Goal: Task Accomplishment & Management: Manage account settings

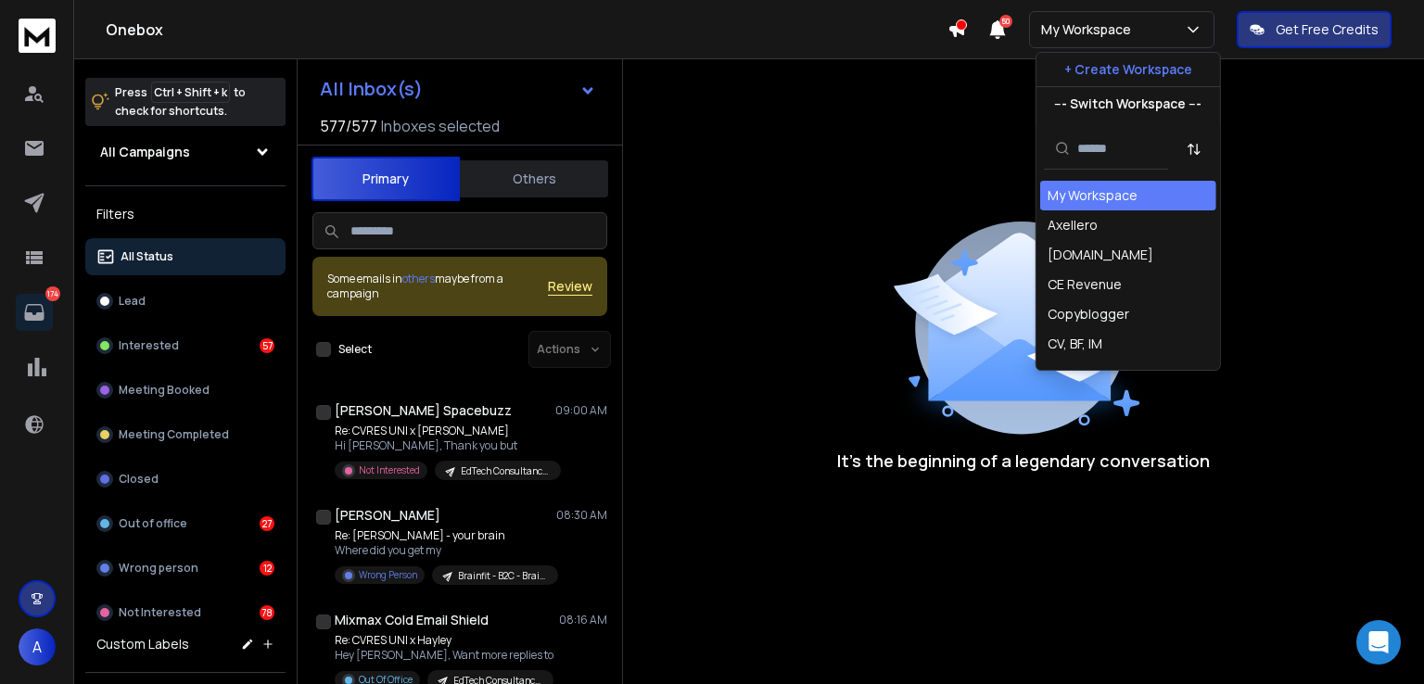
scroll to position [927, 0]
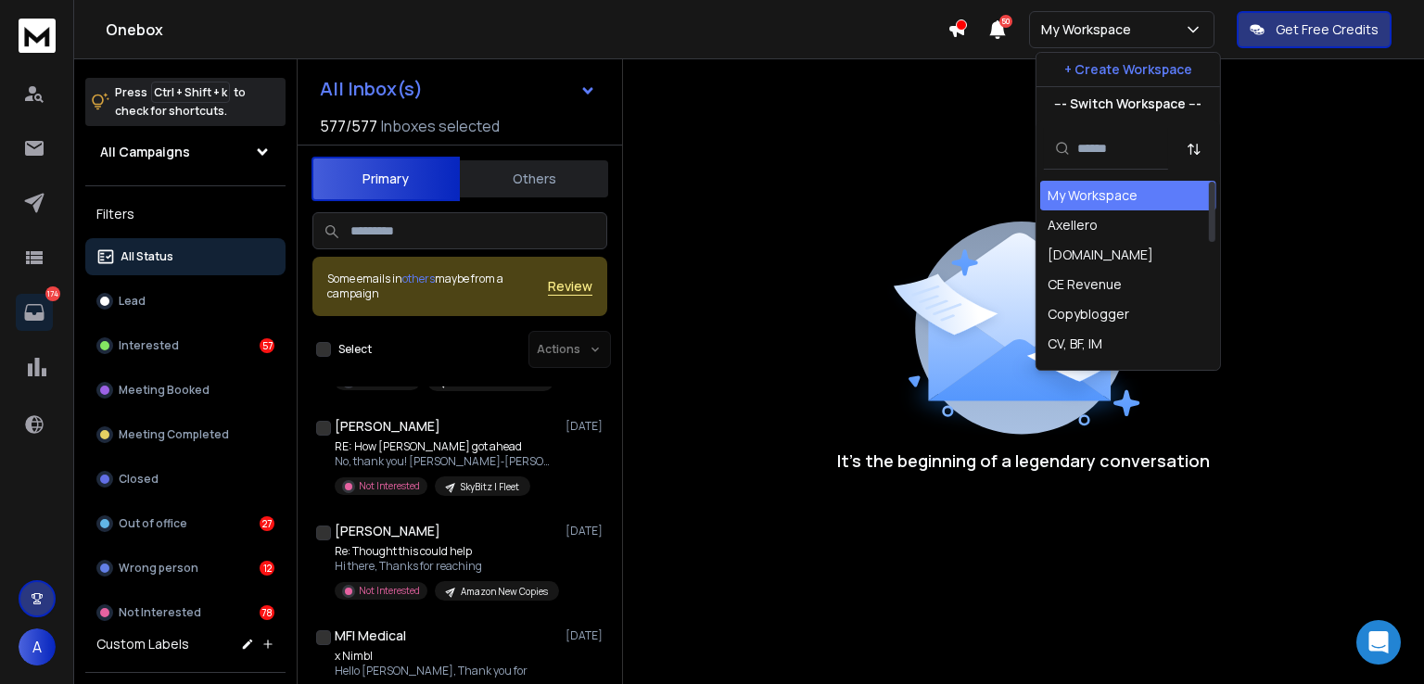
click at [1124, 187] on div "My Workspace" at bounding box center [1093, 195] width 90 height 19
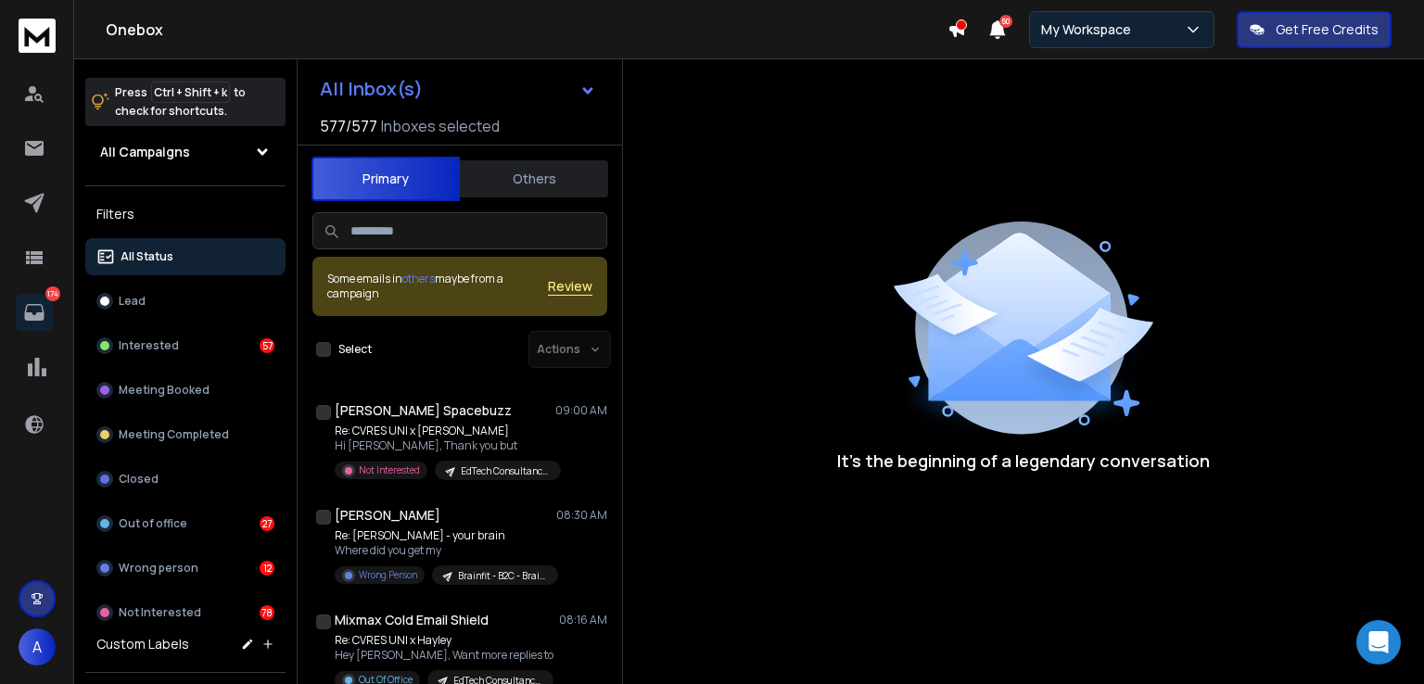
click at [1122, 31] on p "My Workspace" at bounding box center [1089, 29] width 97 height 19
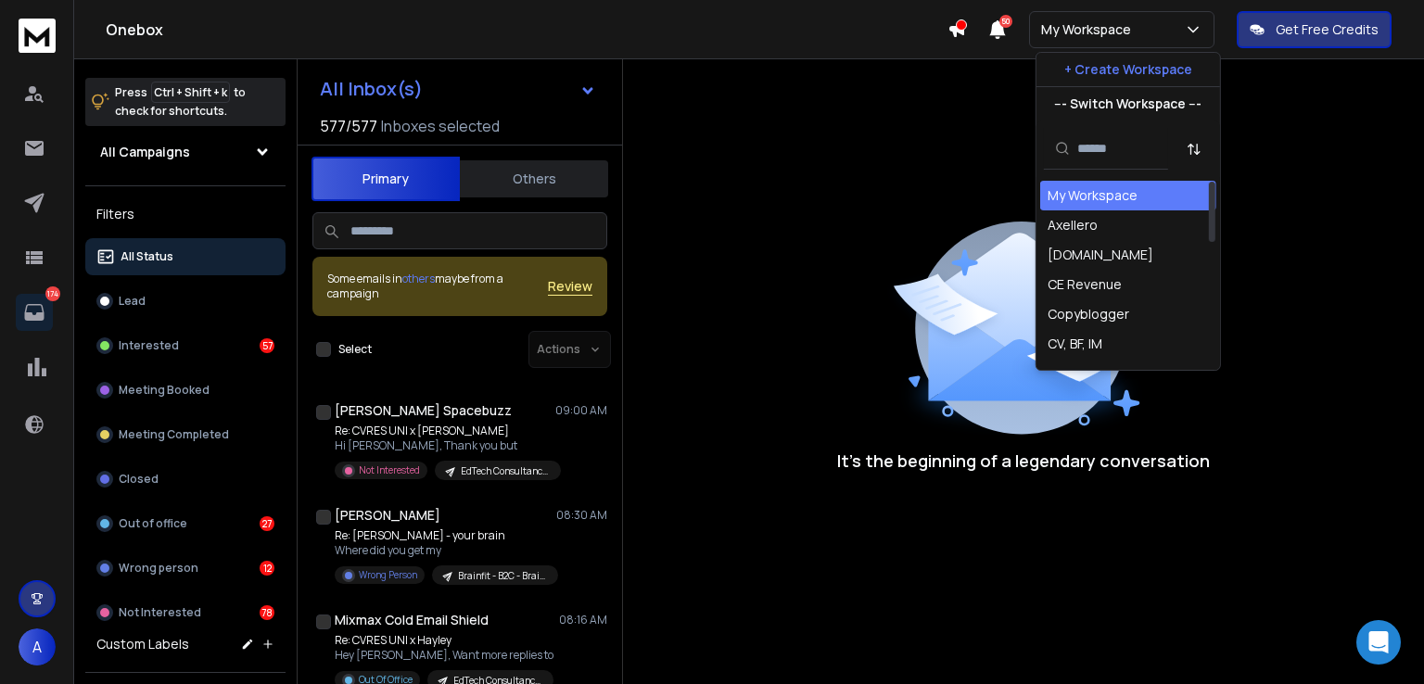
click at [1109, 186] on div "My Workspace" at bounding box center [1093, 195] width 90 height 19
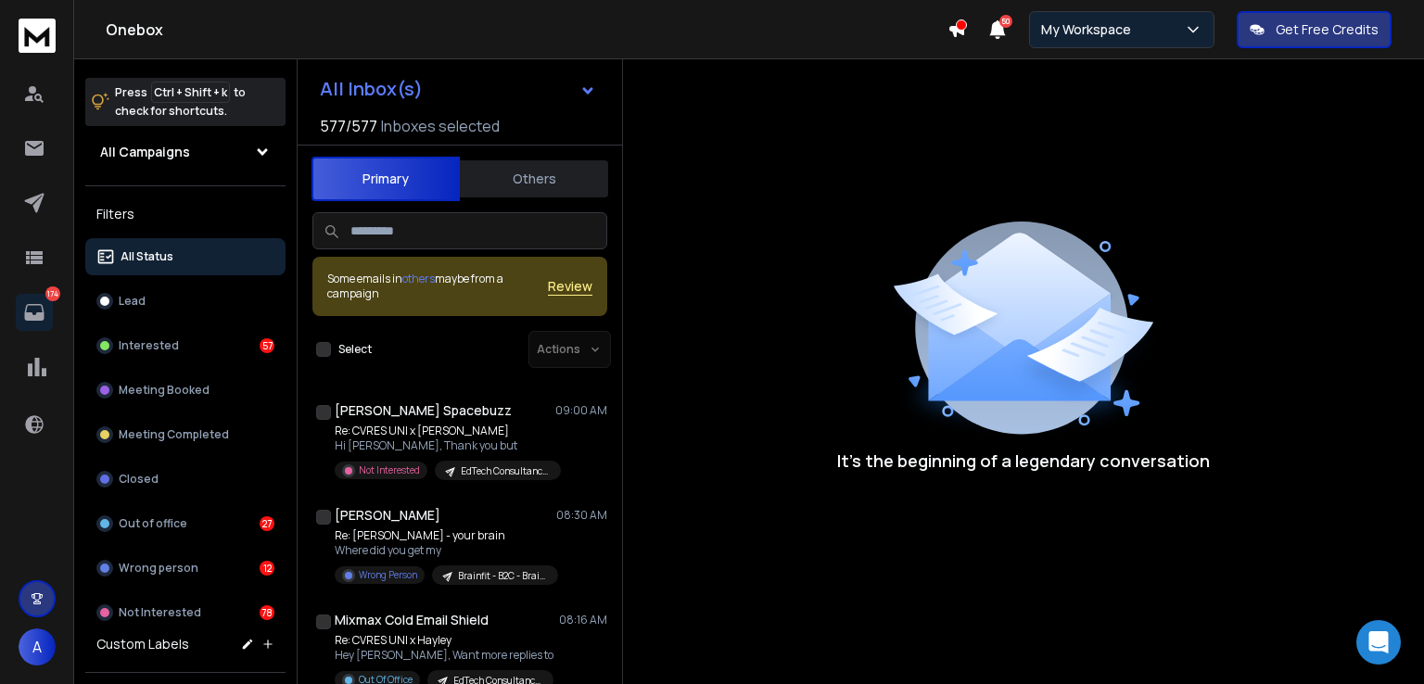
click at [1126, 44] on button "My Workspace" at bounding box center [1121, 29] width 185 height 37
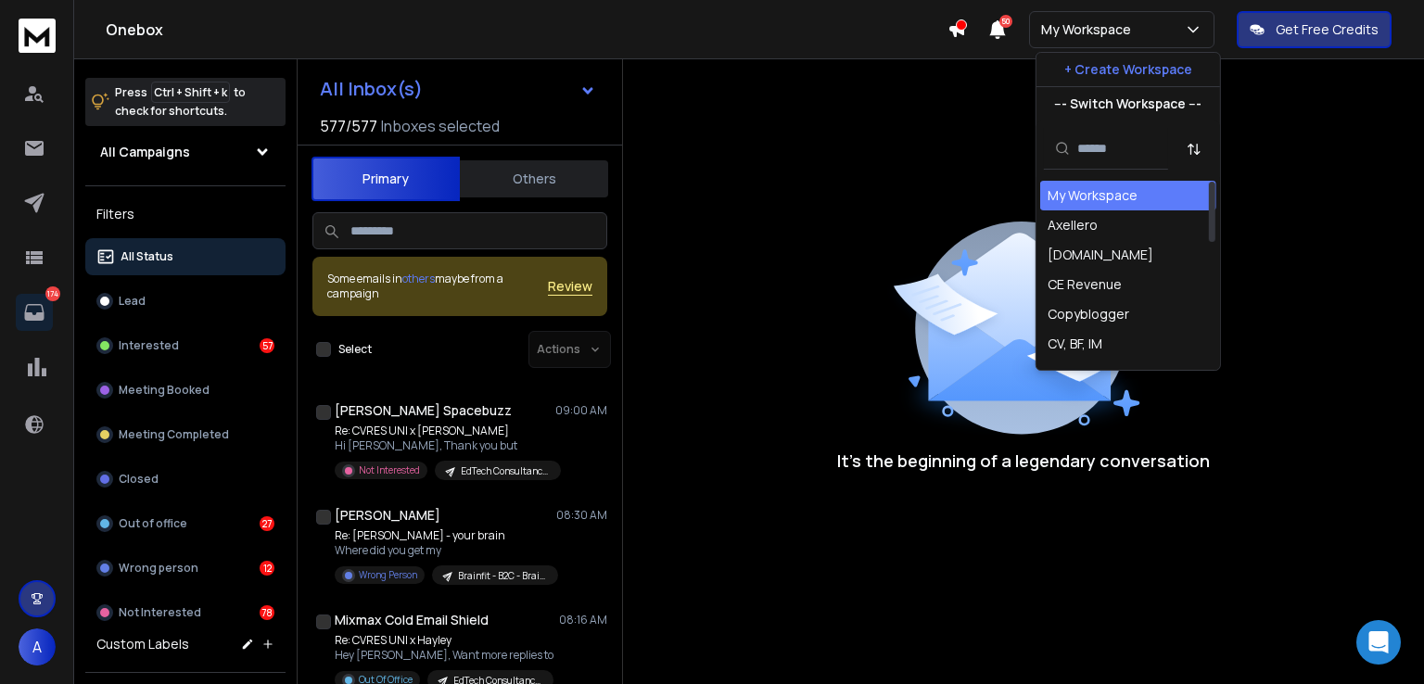
click at [1144, 187] on div "My Workspace" at bounding box center [1128, 196] width 176 height 30
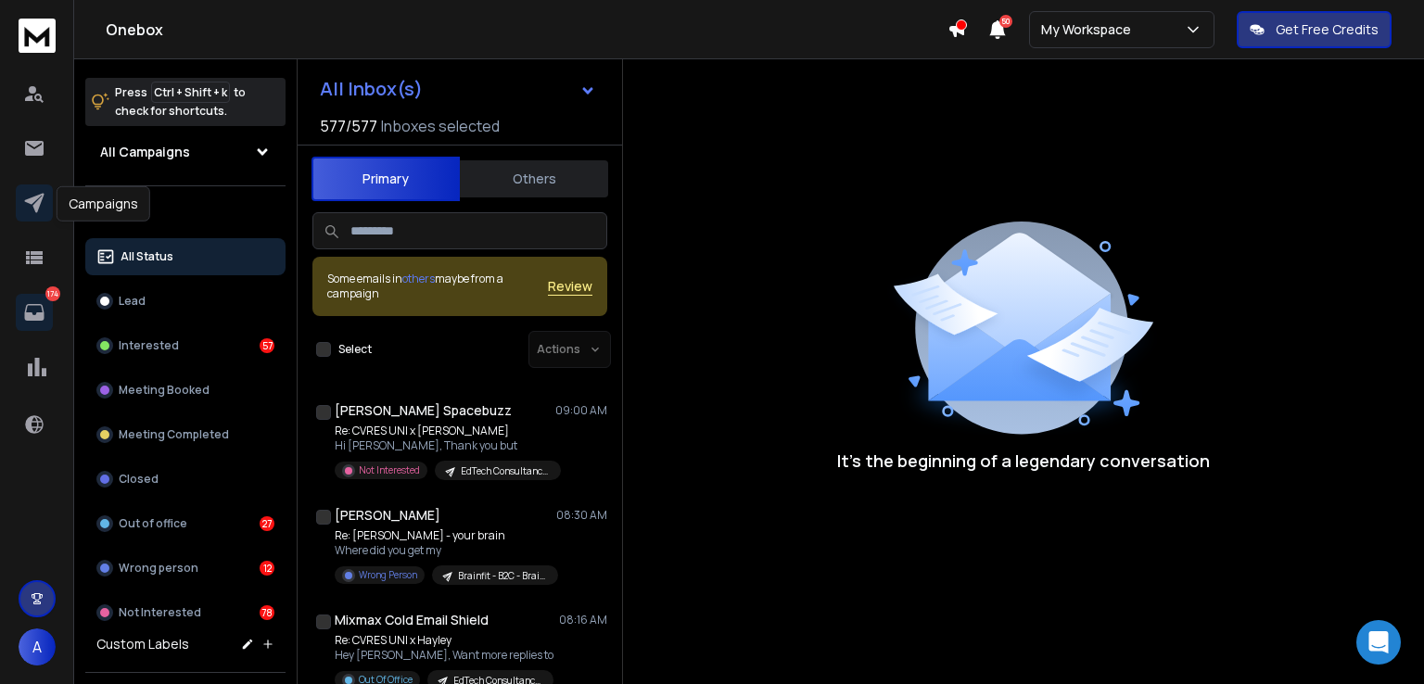
click at [28, 187] on link at bounding box center [34, 202] width 37 height 37
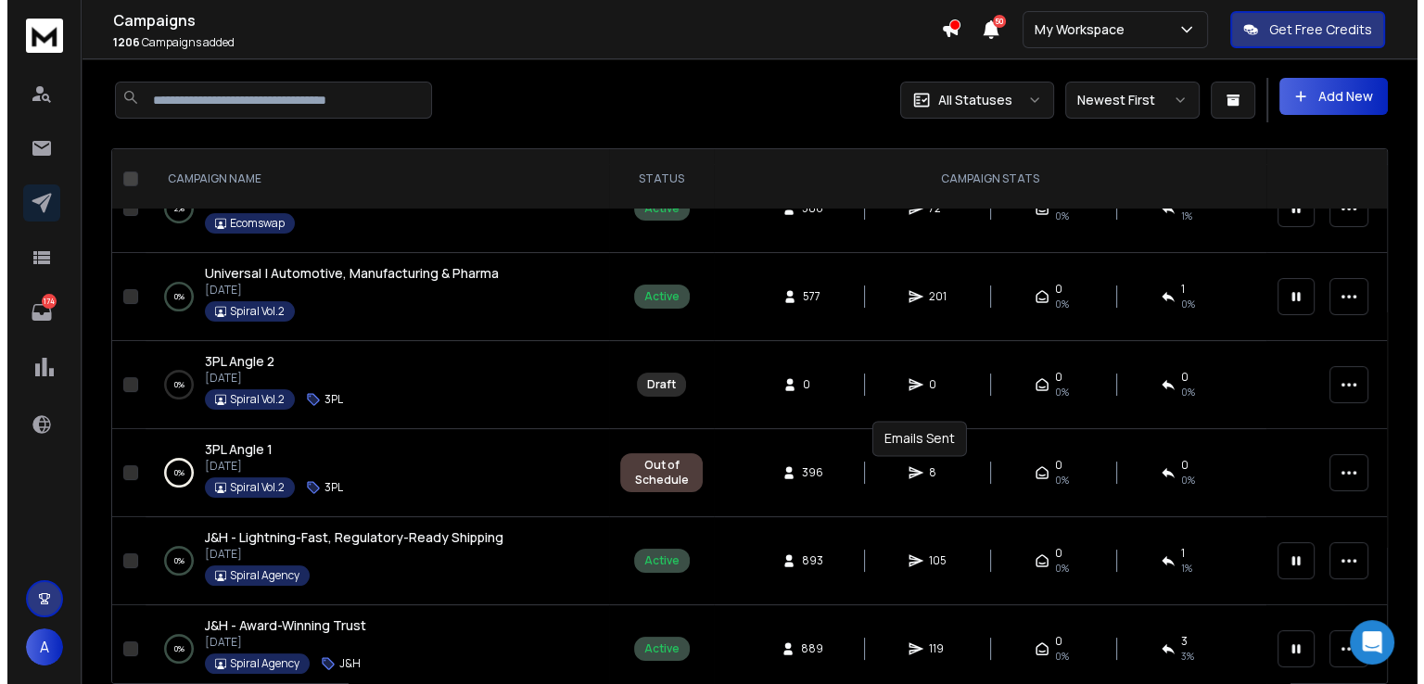
scroll to position [617, 0]
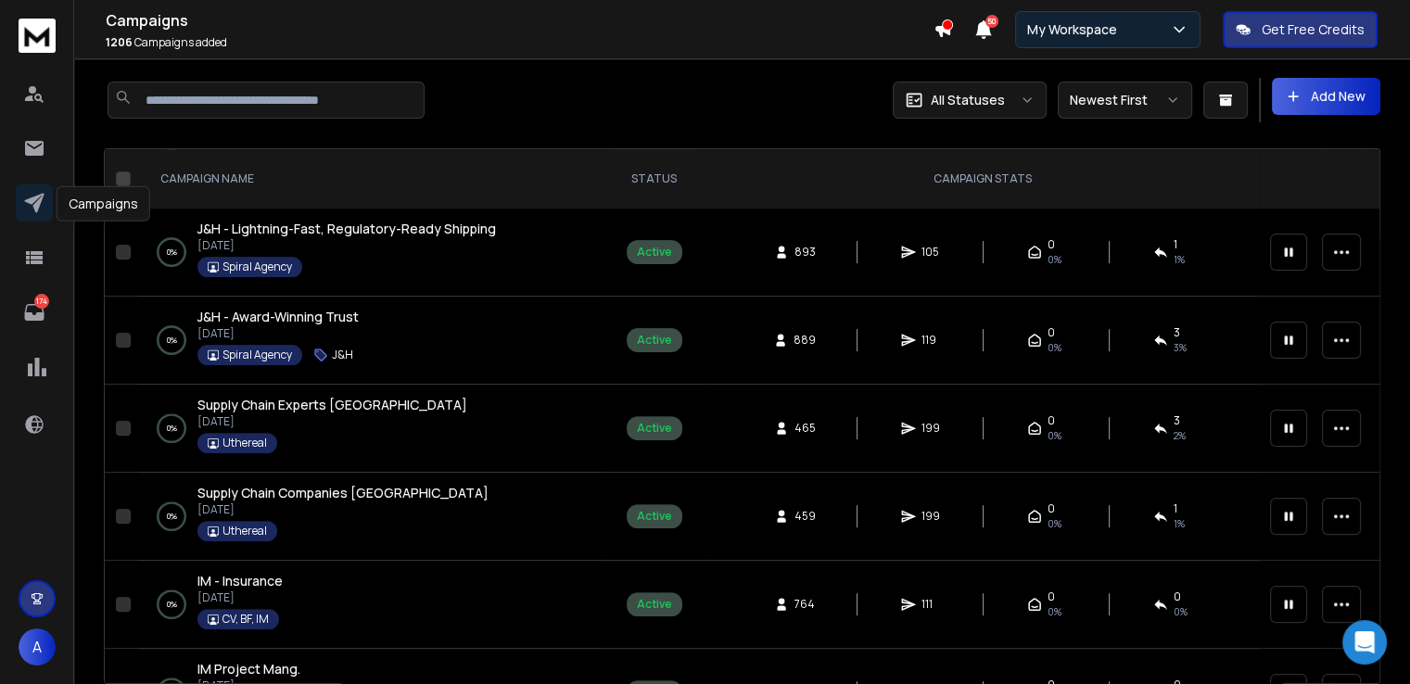
click at [1177, 32] on icon "button" at bounding box center [1179, 29] width 19 height 19
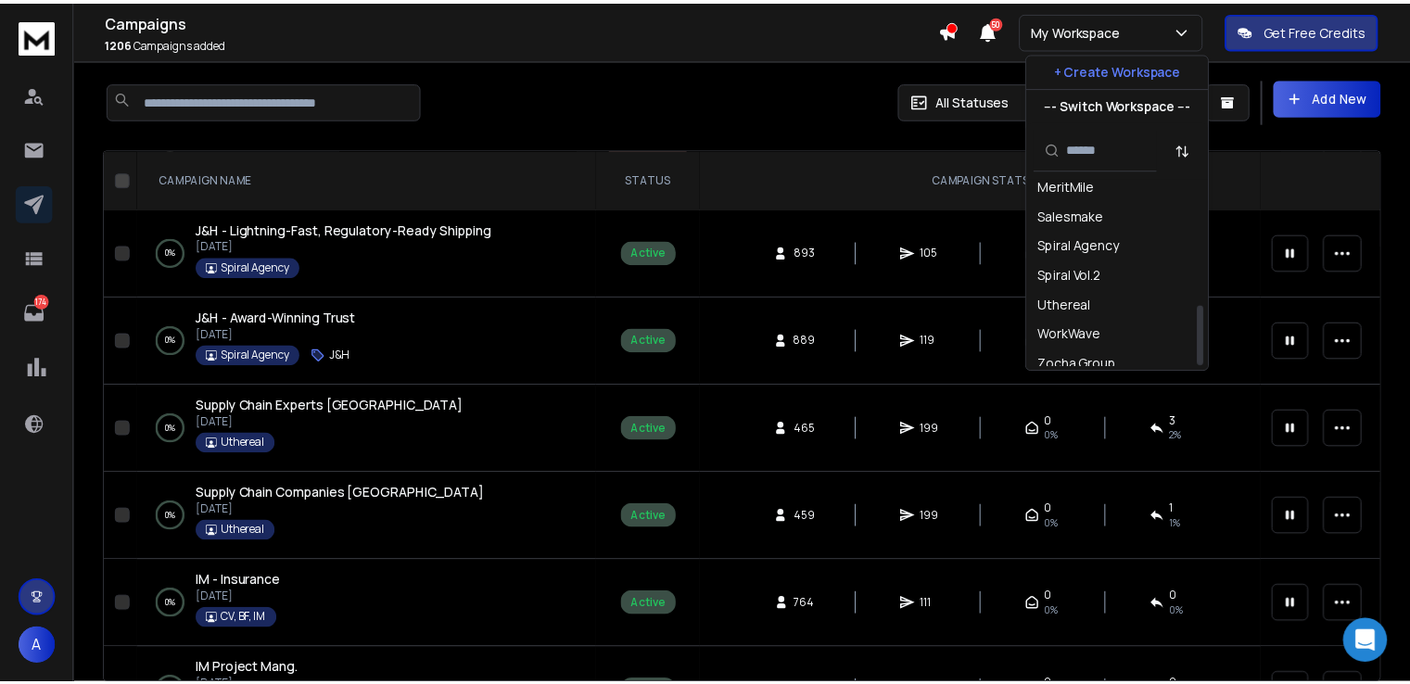
scroll to position [378, 0]
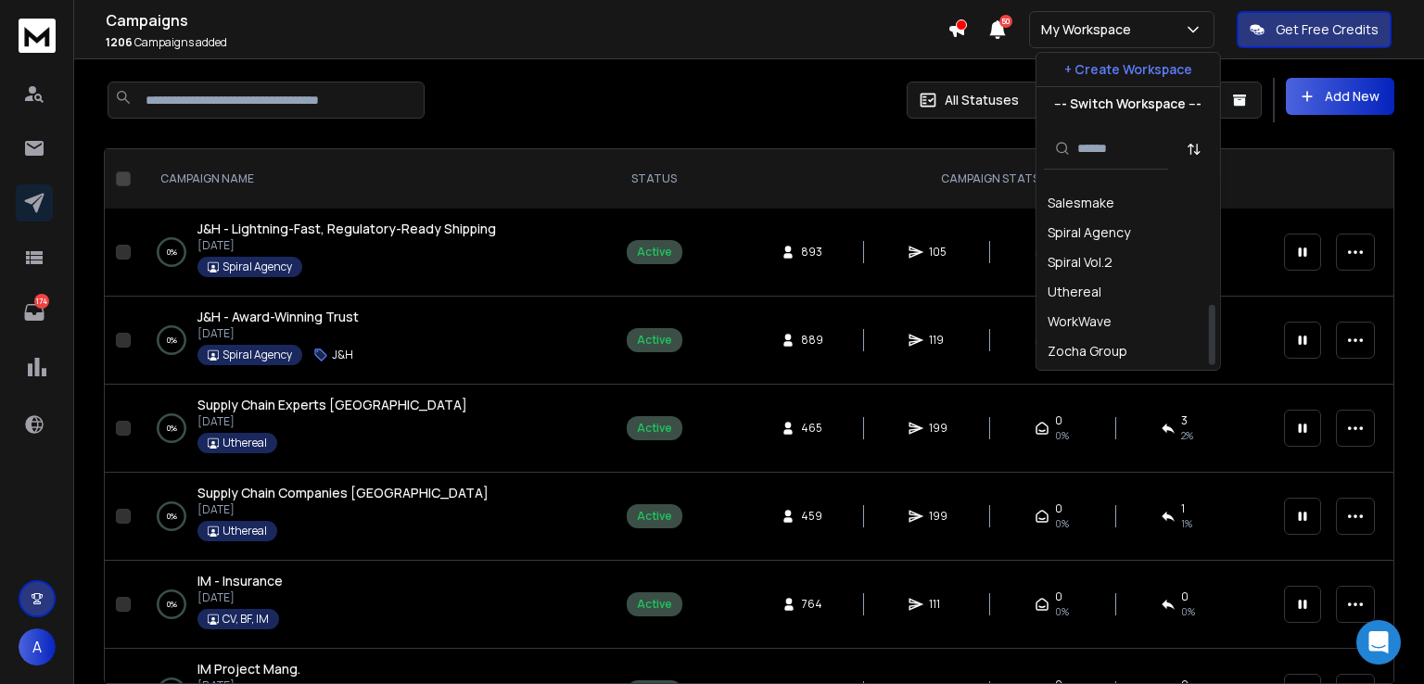
drag, startPoint x: 1212, startPoint y: 226, endPoint x: 1192, endPoint y: 338, distance: 113.9
click at [1209, 353] on div at bounding box center [1212, 335] width 6 height 60
click at [1155, 270] on div "Spiral Vol.2" at bounding box center [1128, 263] width 176 height 30
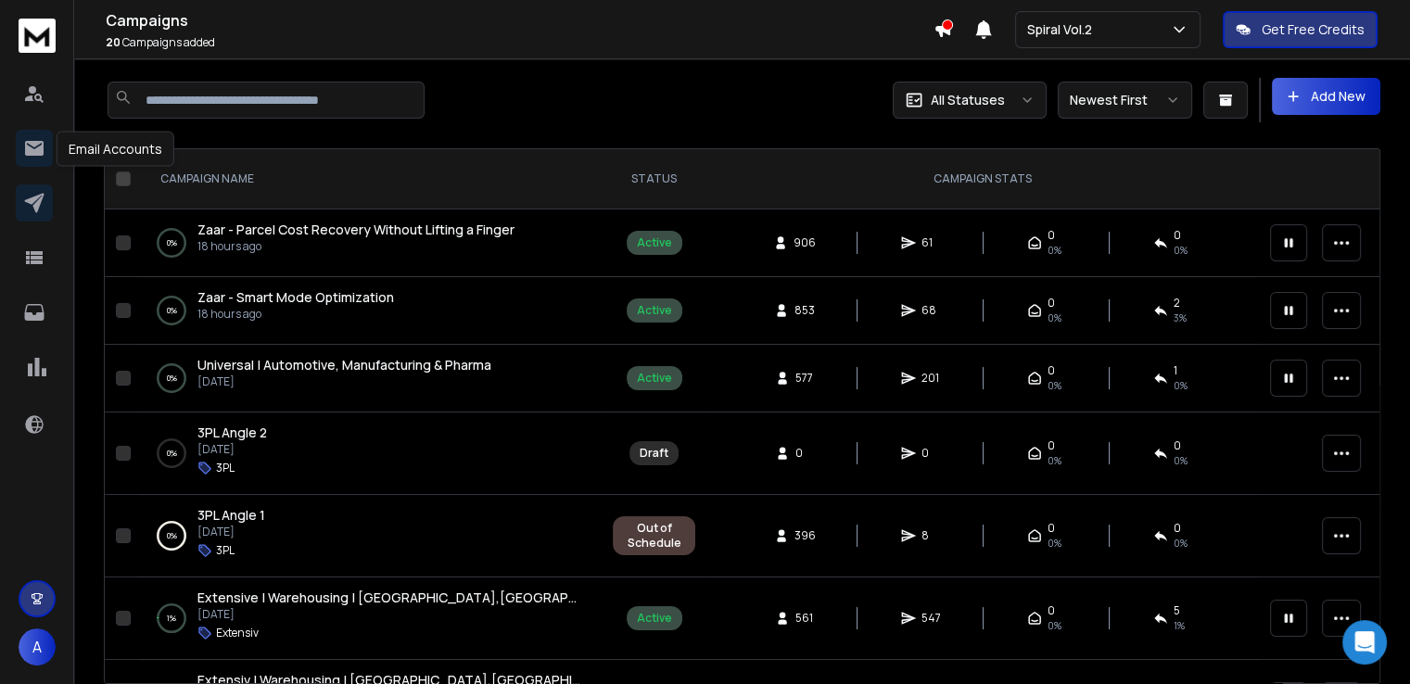
click at [42, 150] on icon at bounding box center [34, 148] width 19 height 15
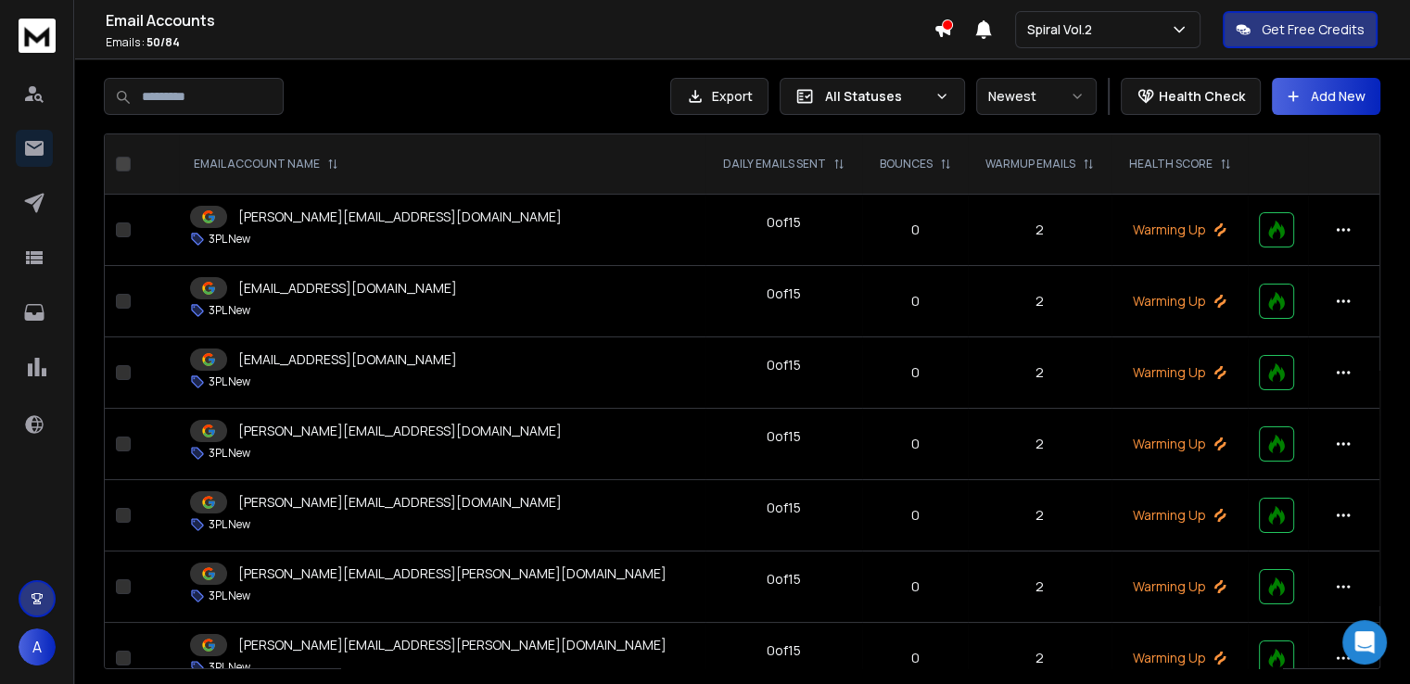
click at [836, 91] on p "All Statuses" at bounding box center [876, 96] width 102 height 19
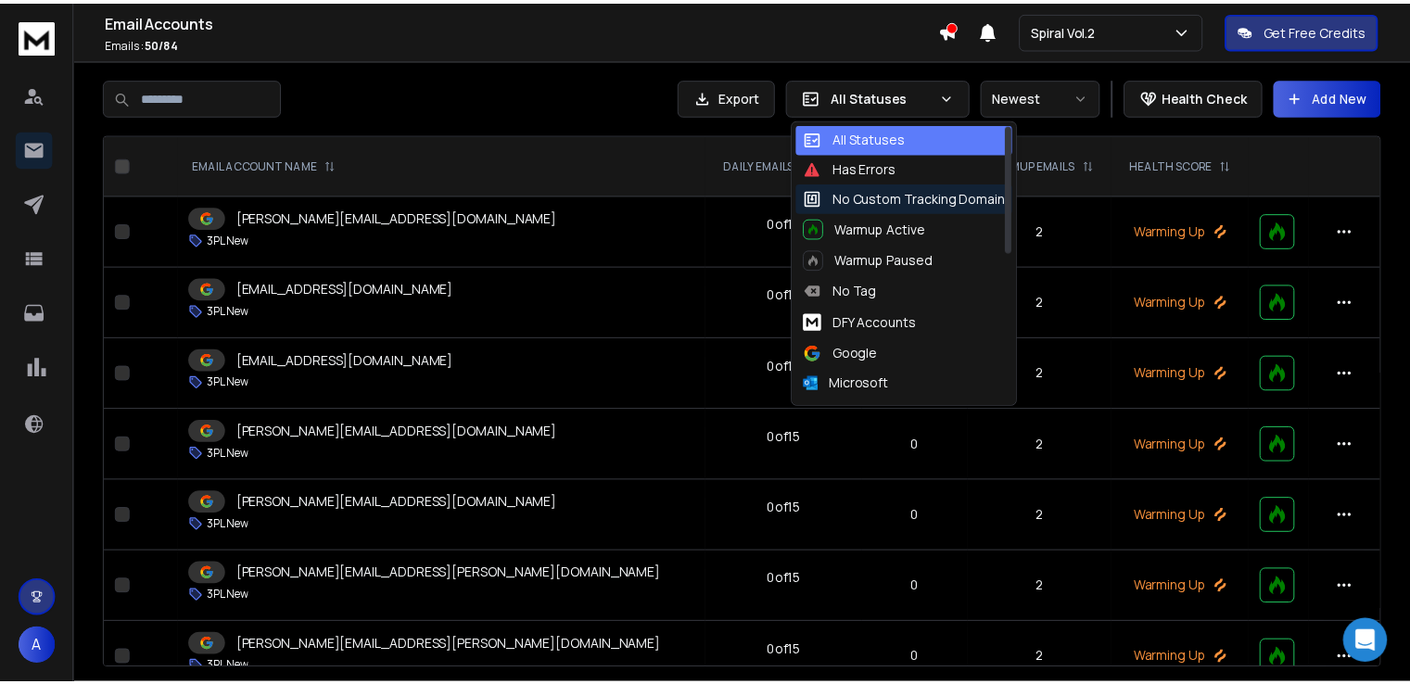
scroll to position [309, 0]
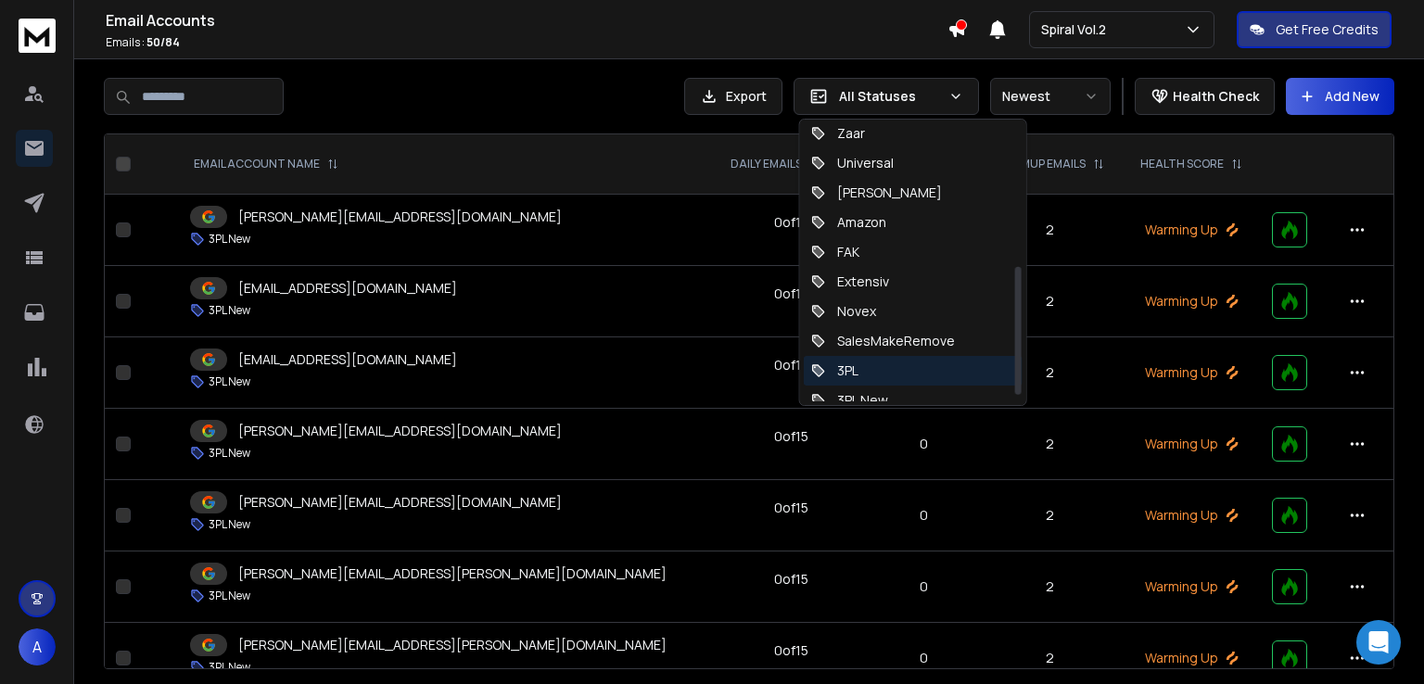
click at [871, 374] on div "3PL" at bounding box center [913, 371] width 219 height 30
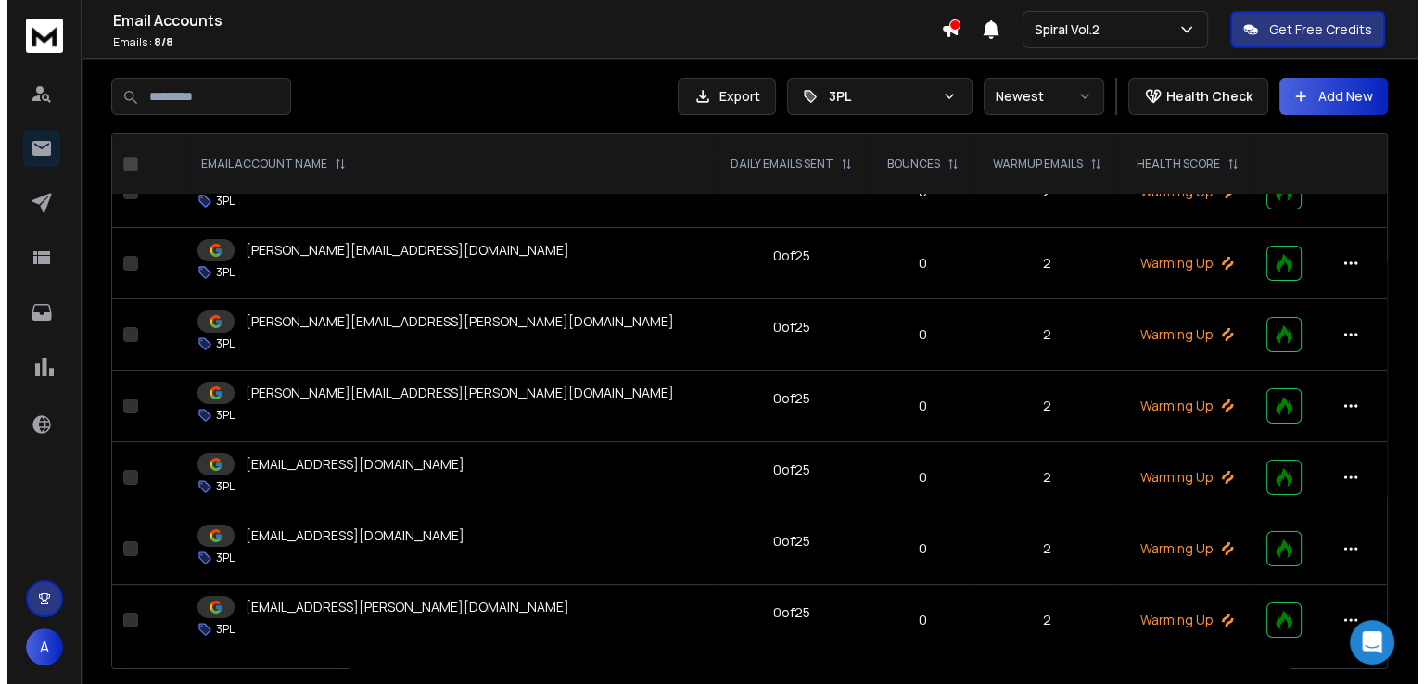
scroll to position [0, 0]
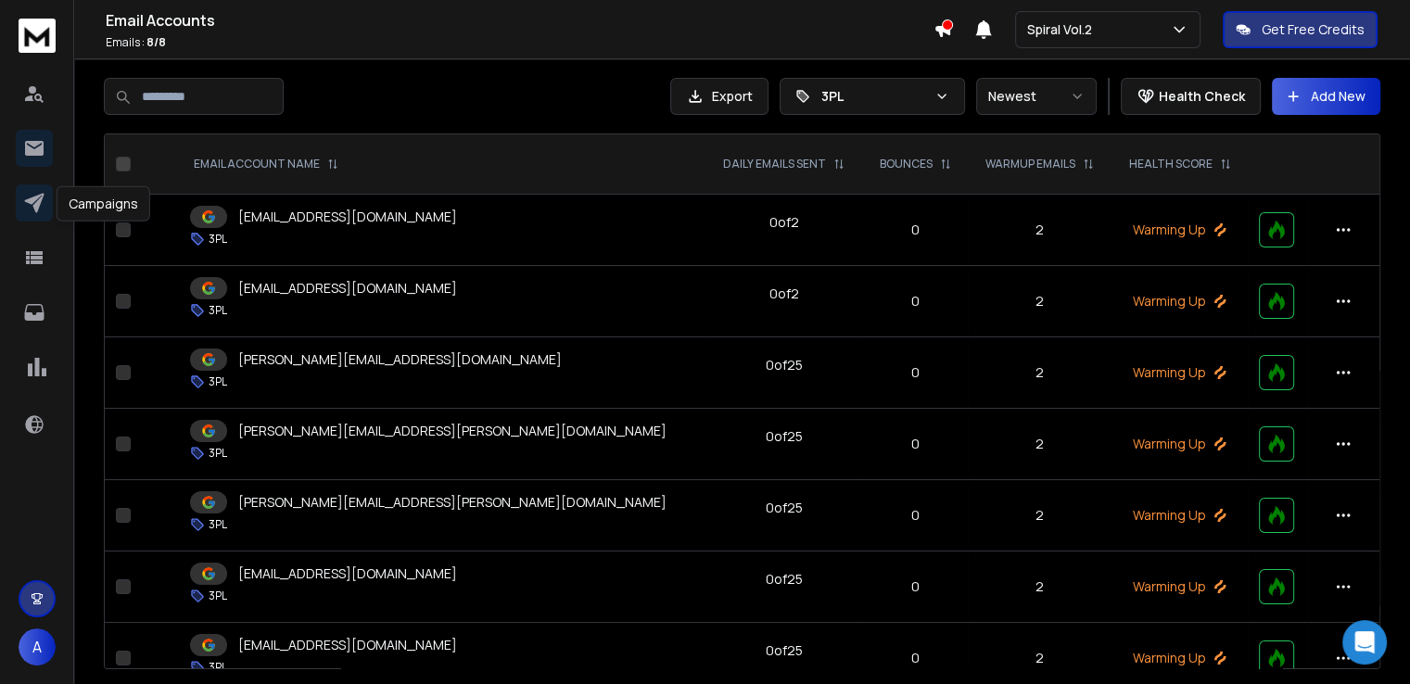
click at [33, 197] on icon at bounding box center [33, 202] width 19 height 19
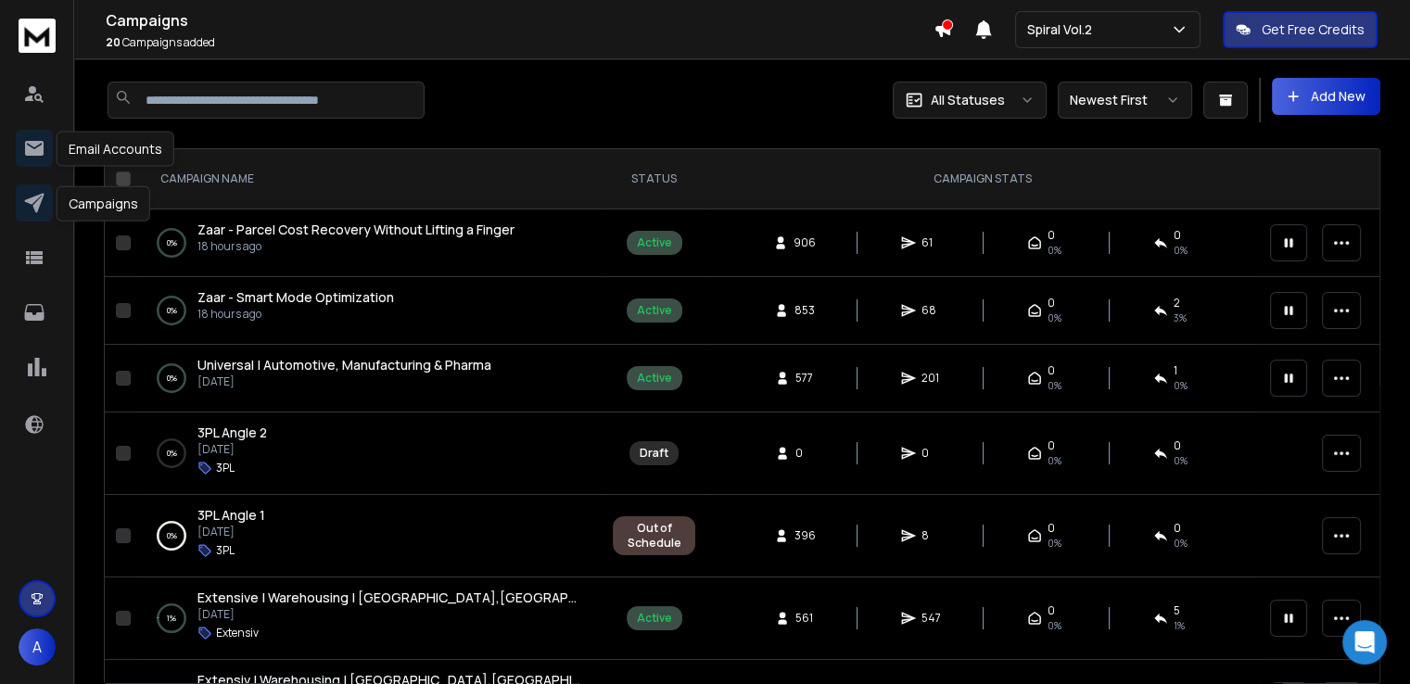
click at [37, 151] on icon at bounding box center [34, 148] width 19 height 15
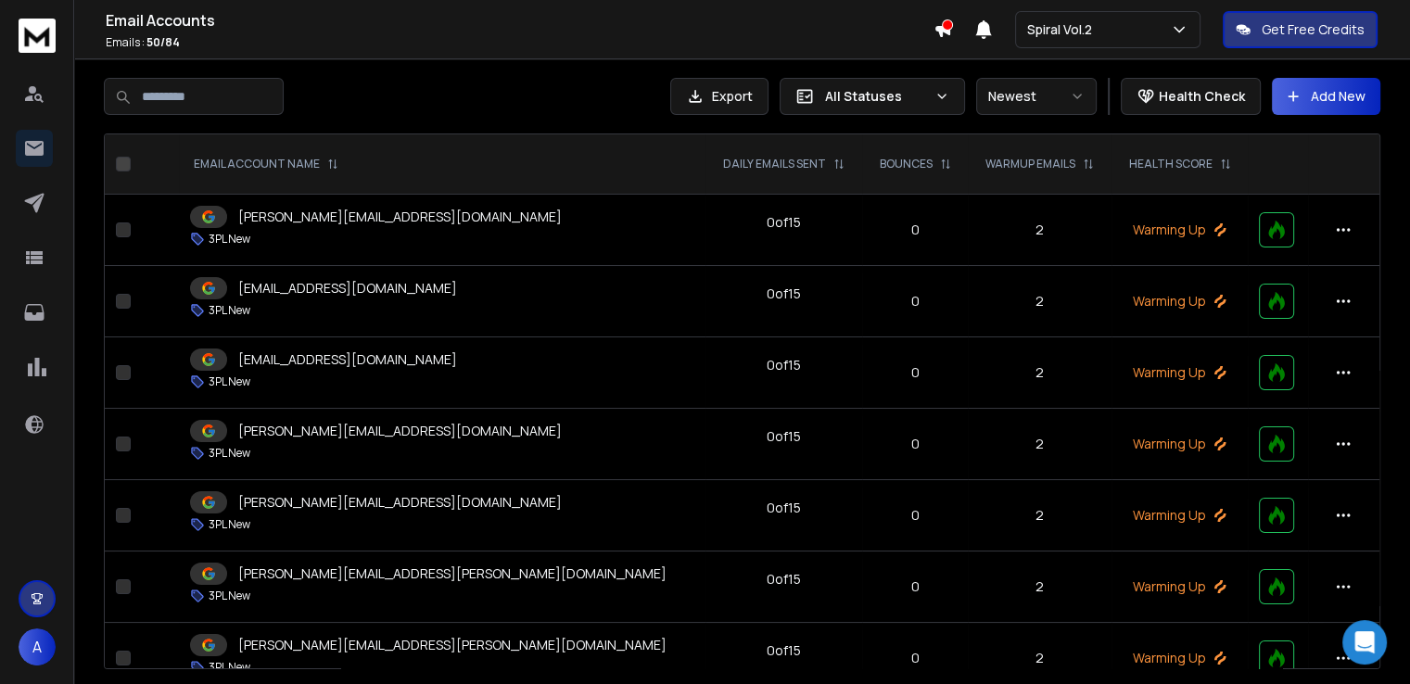
click at [923, 101] on p "All Statuses" at bounding box center [876, 96] width 102 height 19
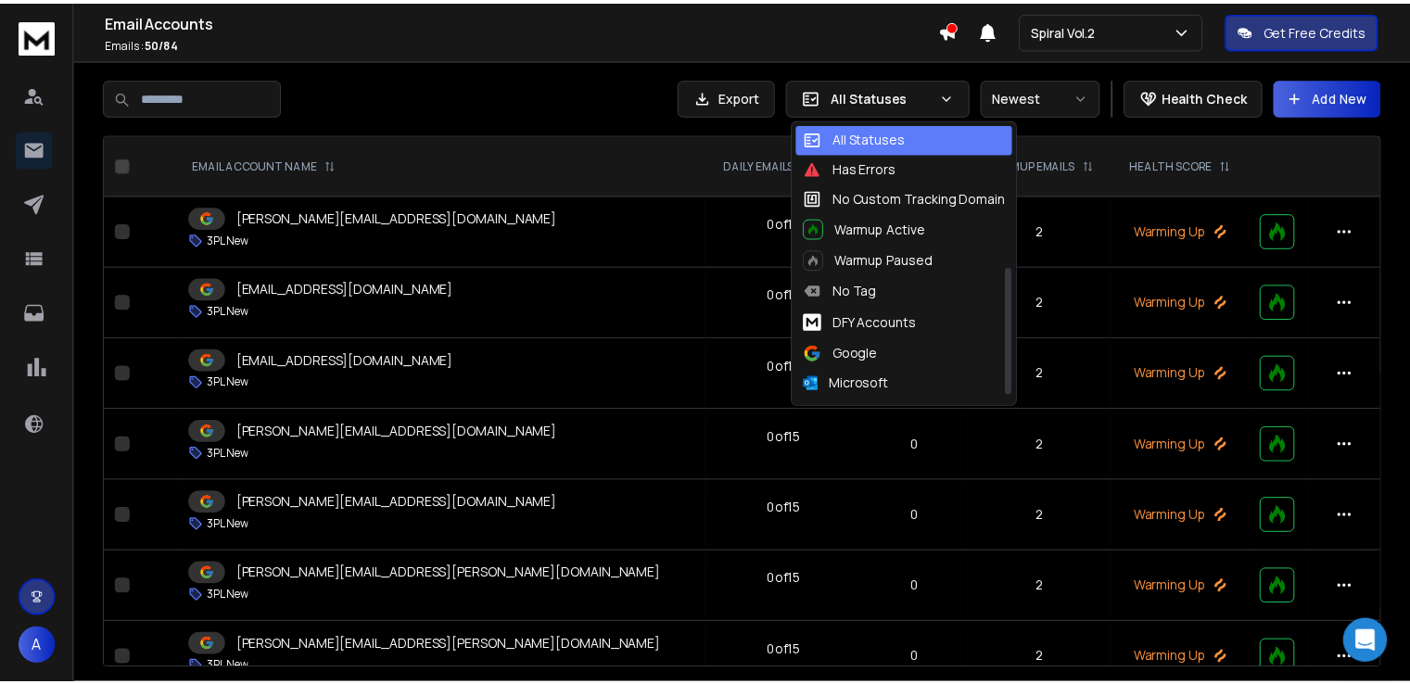
scroll to position [309, 0]
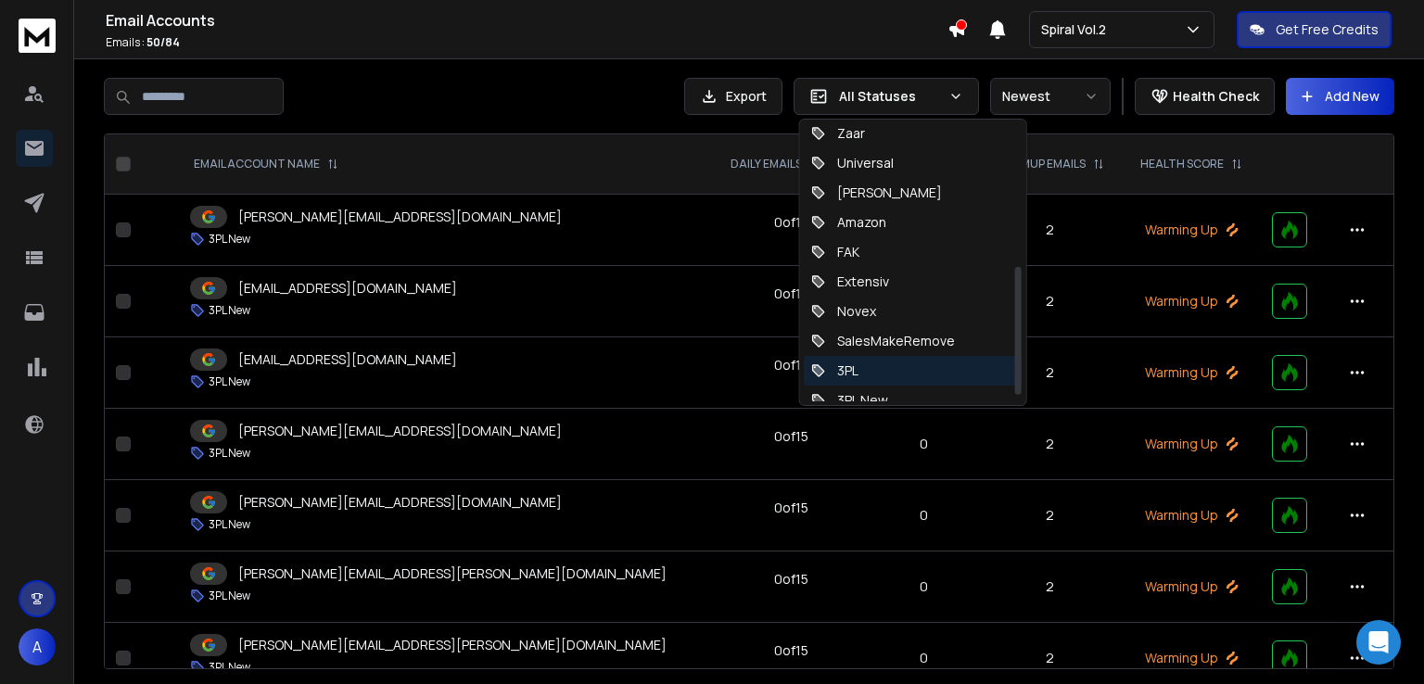
click at [890, 365] on div "3PL" at bounding box center [913, 371] width 219 height 30
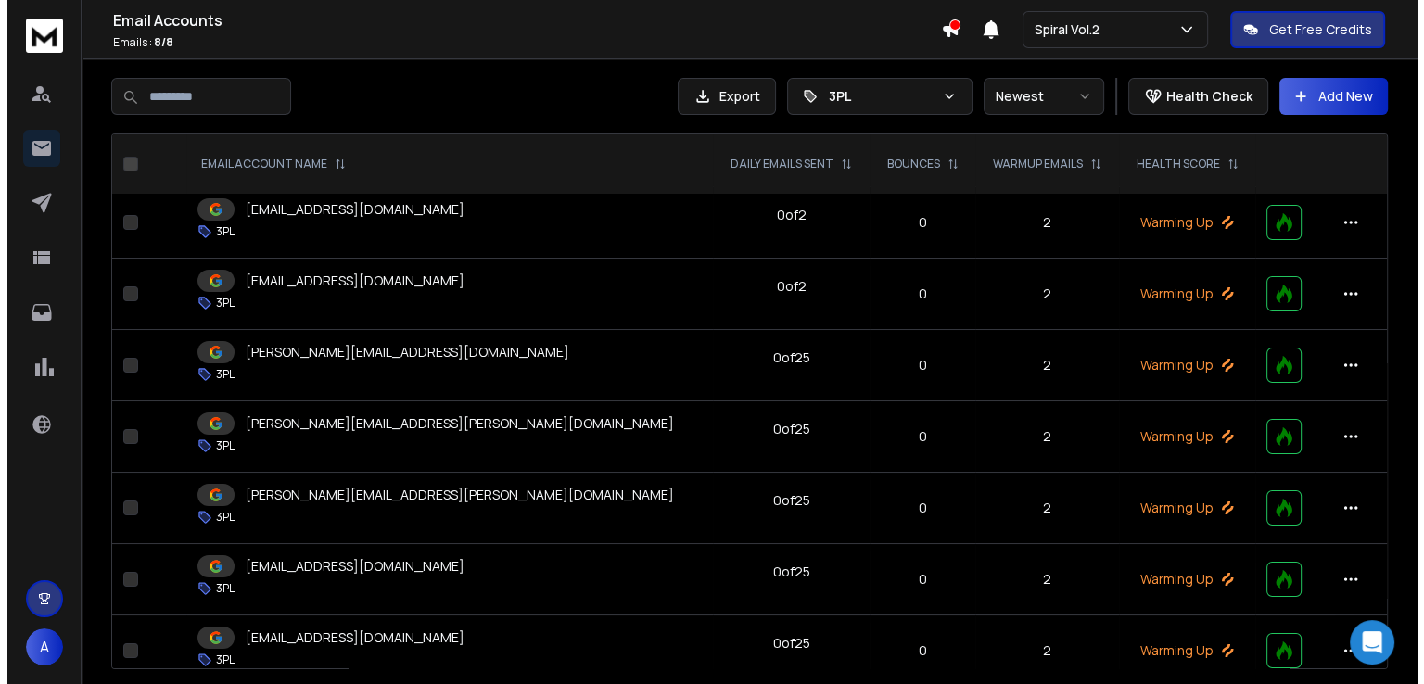
scroll to position [0, 0]
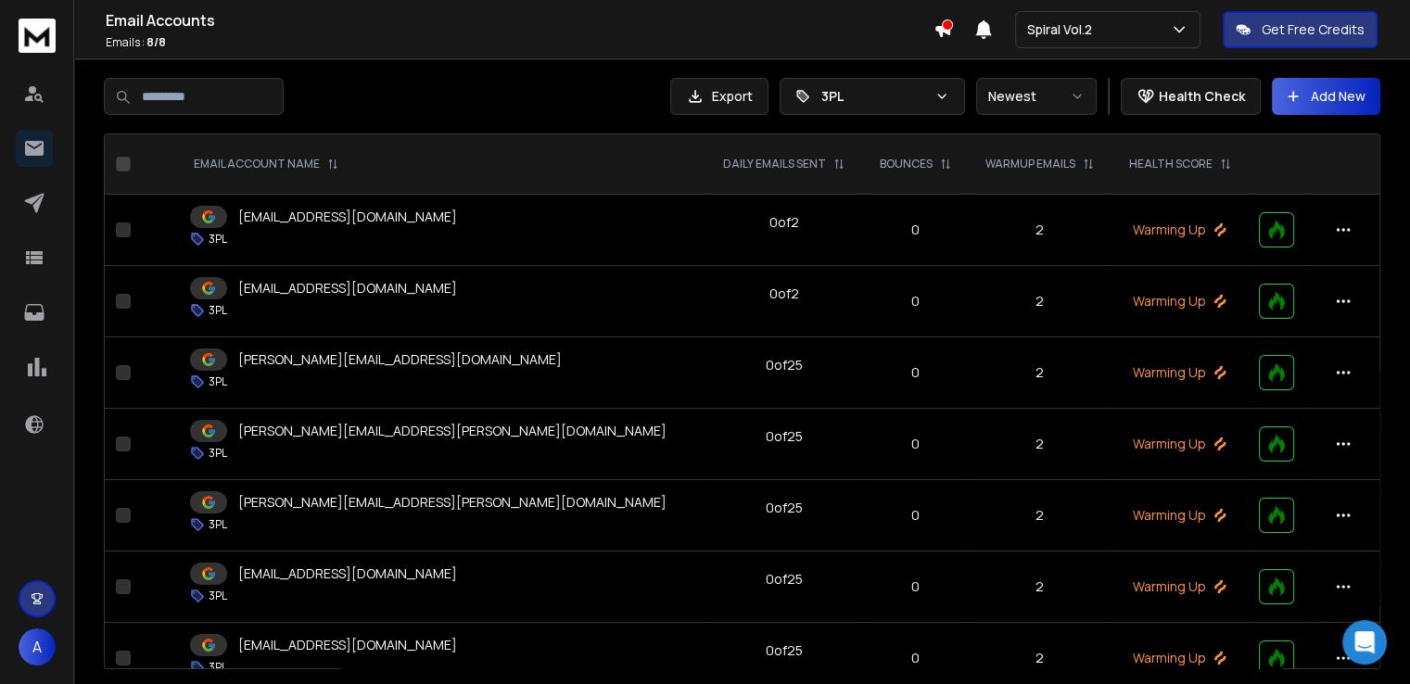
click at [120, 228] on button "button" at bounding box center [123, 230] width 15 height 15
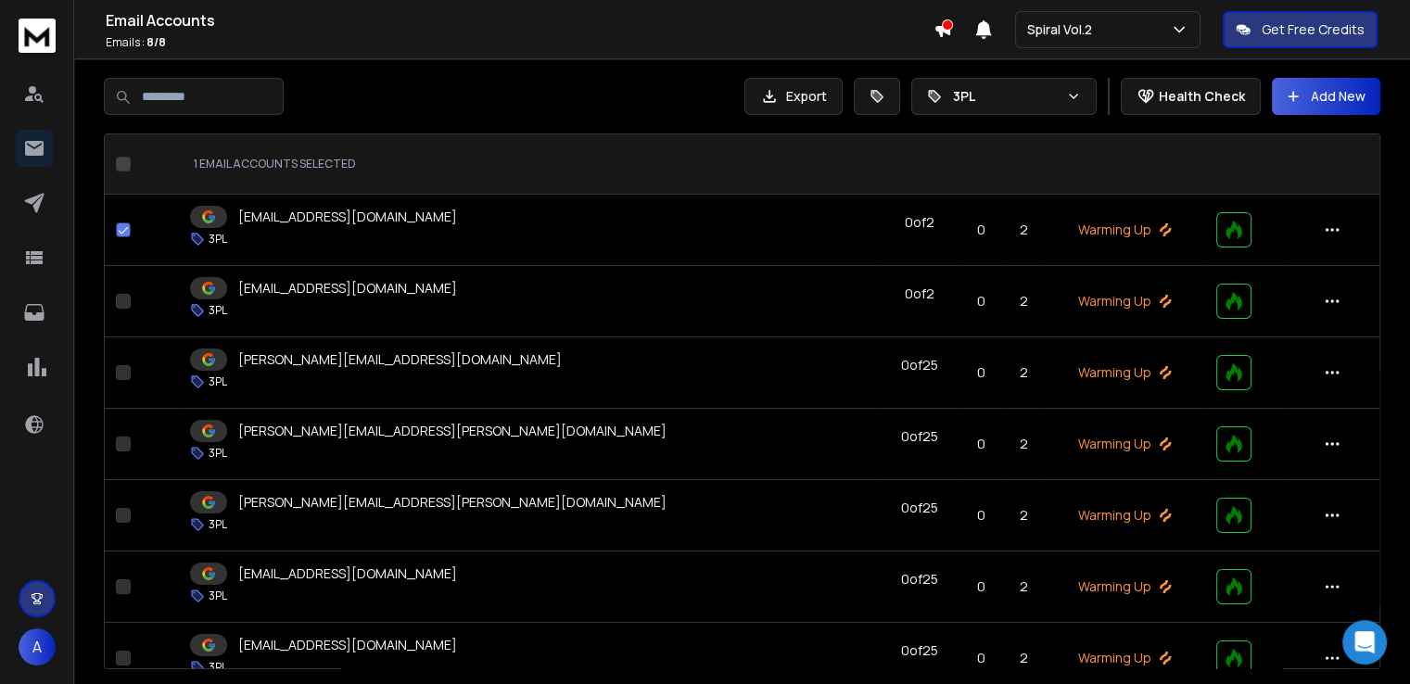
click at [124, 307] on button "button" at bounding box center [123, 301] width 15 height 15
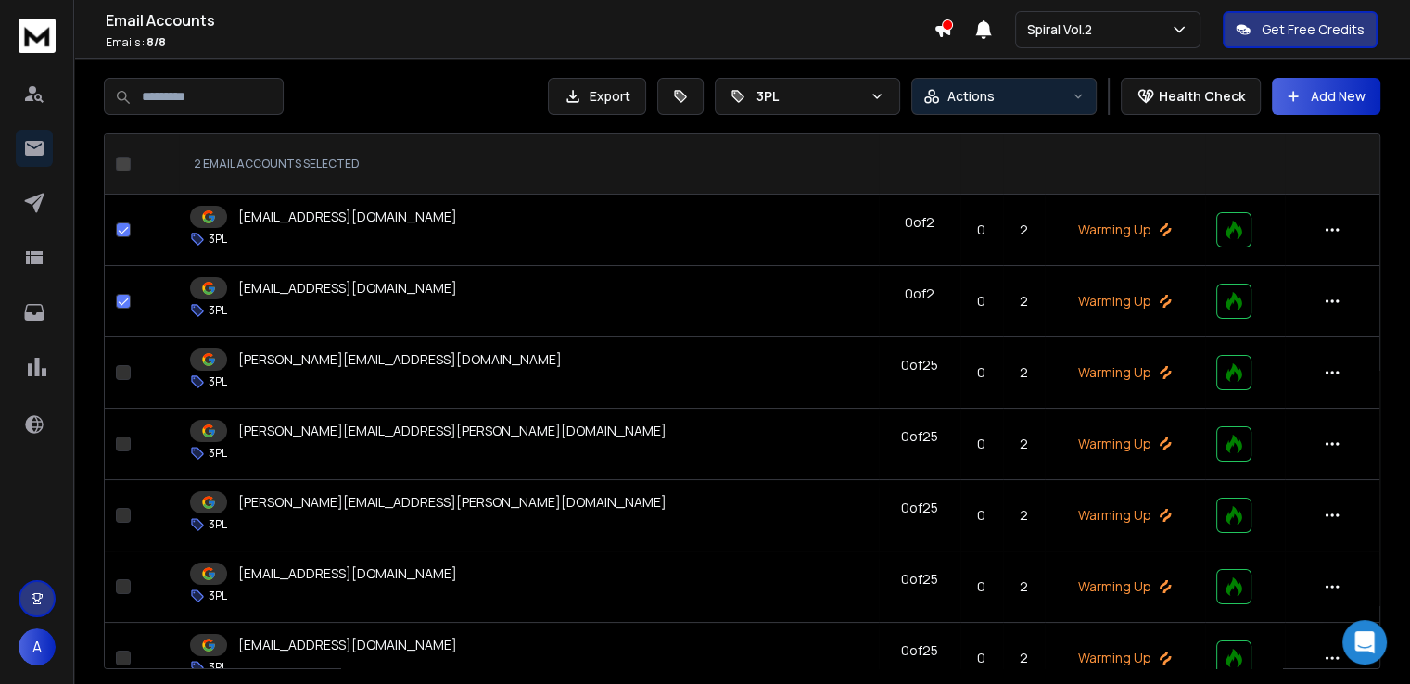
click at [952, 106] on button "Actions" at bounding box center [1003, 96] width 185 height 37
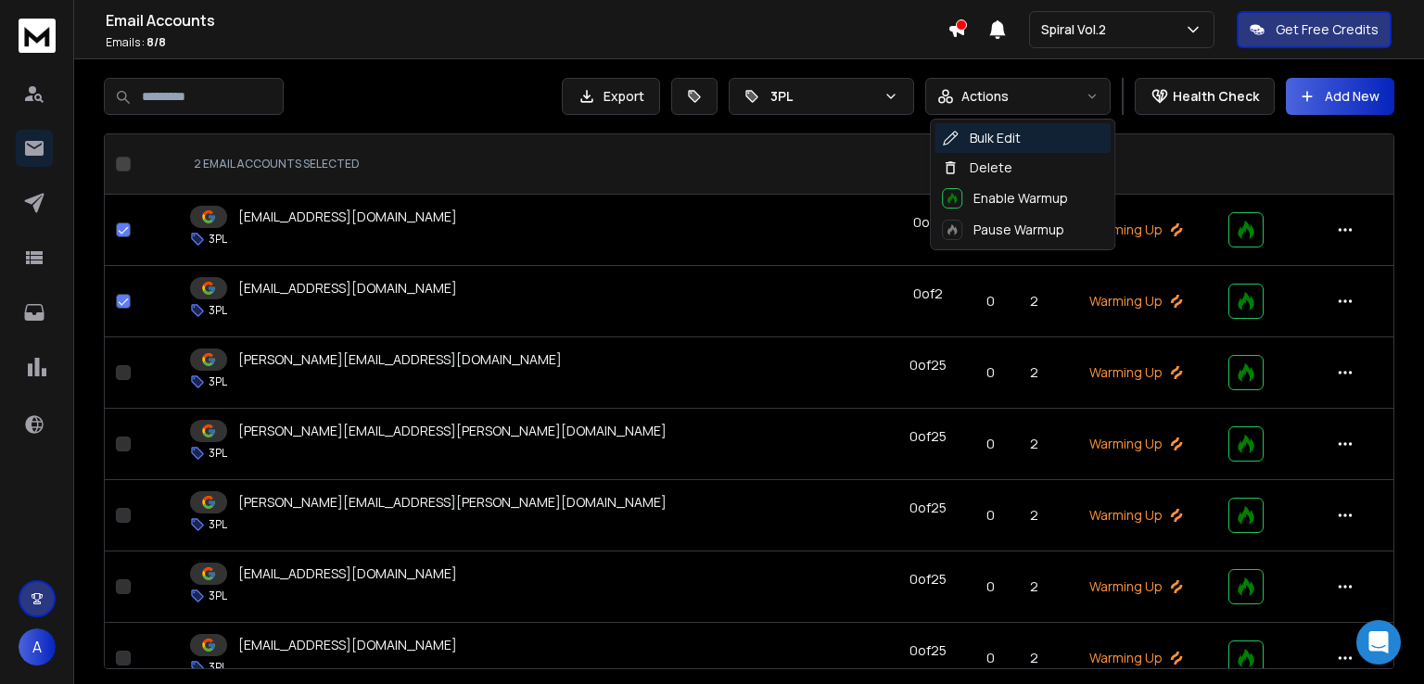
click at [983, 145] on div "Bulk Edit" at bounding box center [981, 138] width 79 height 19
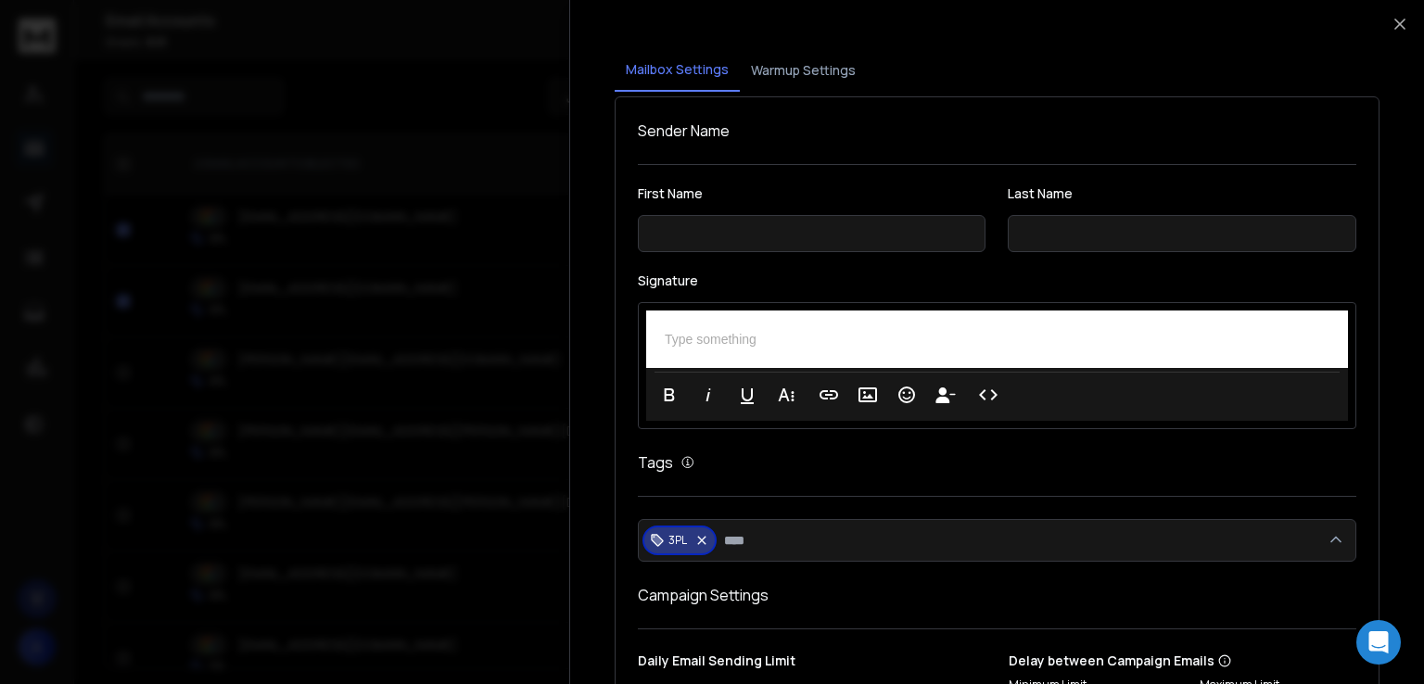
scroll to position [309, 0]
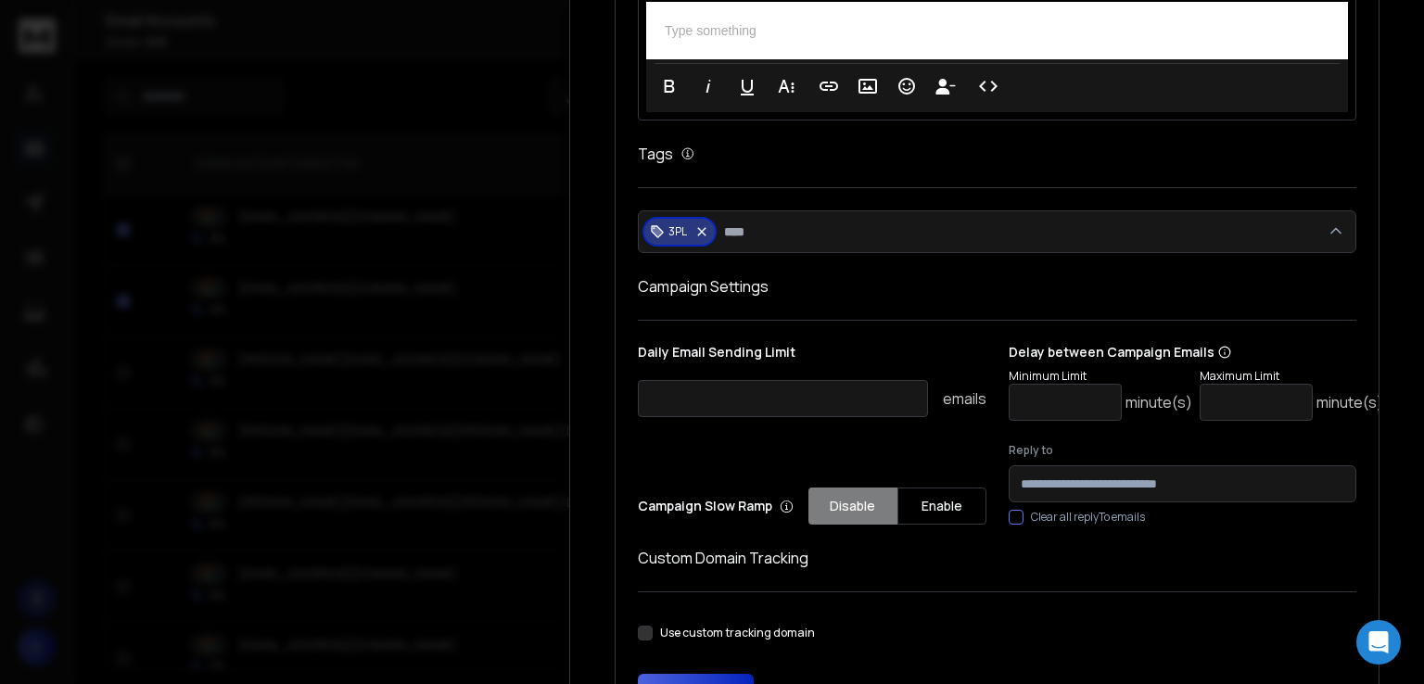
click at [775, 391] on input "number" at bounding box center [782, 398] width 289 height 37
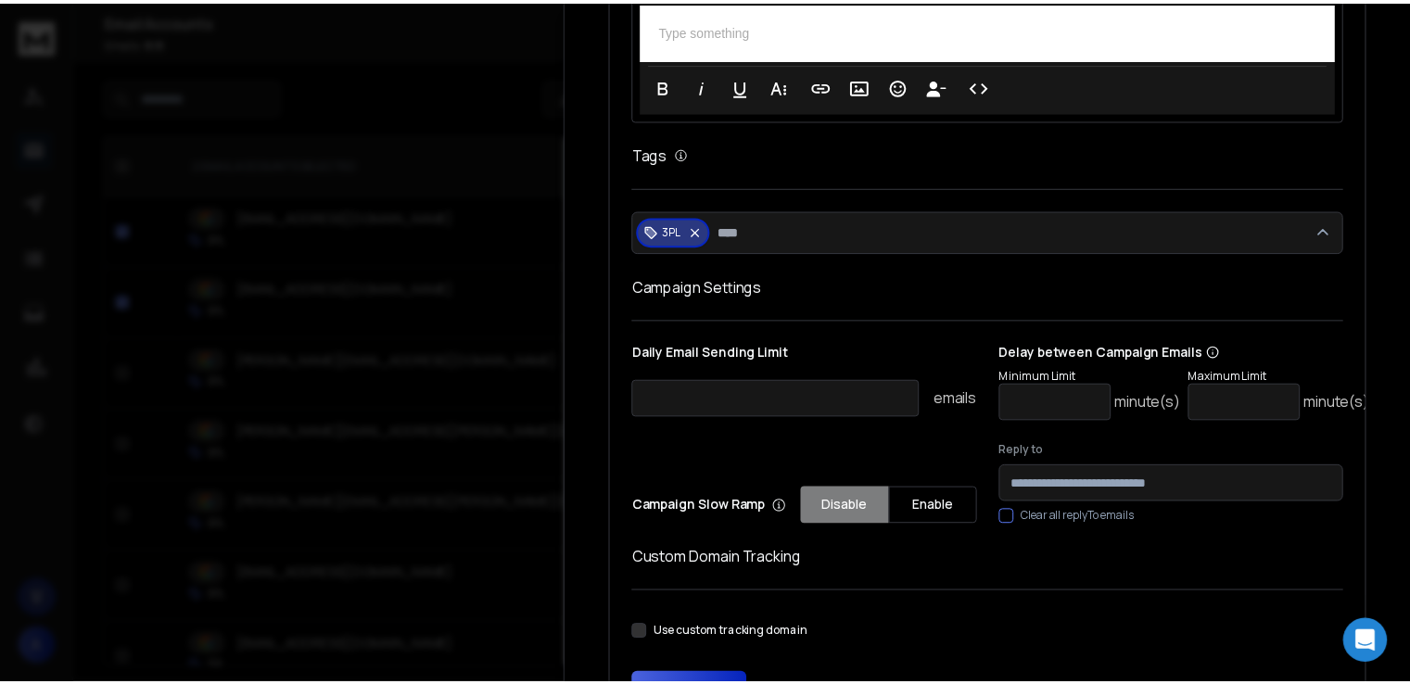
scroll to position [424, 0]
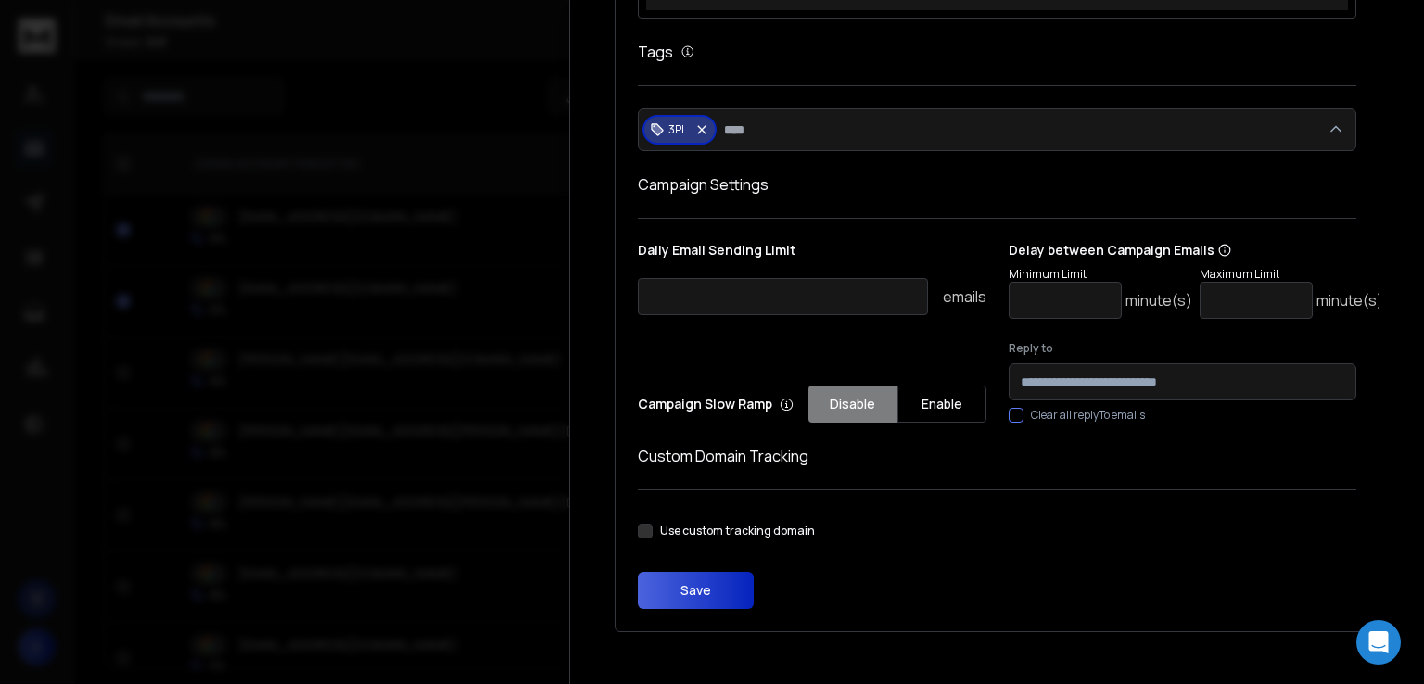
type input "*"
click at [712, 572] on button "Save" at bounding box center [696, 590] width 116 height 37
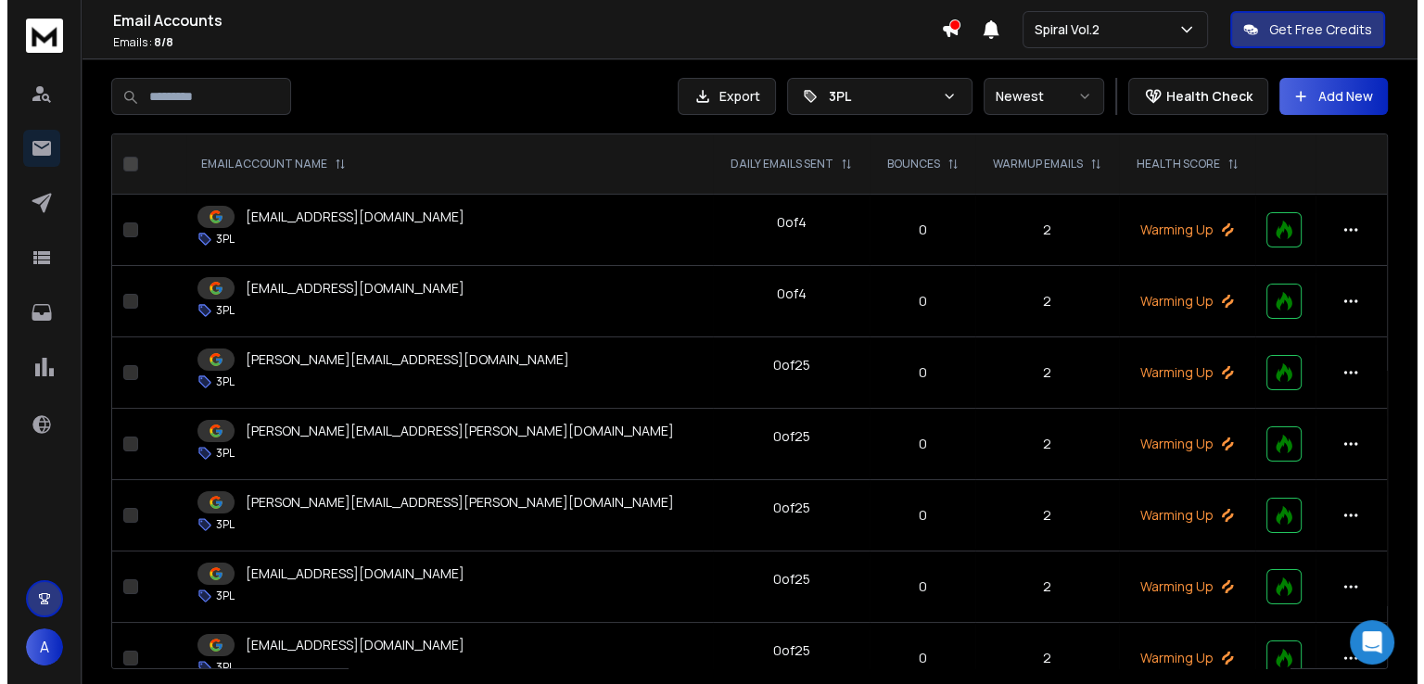
scroll to position [109, 0]
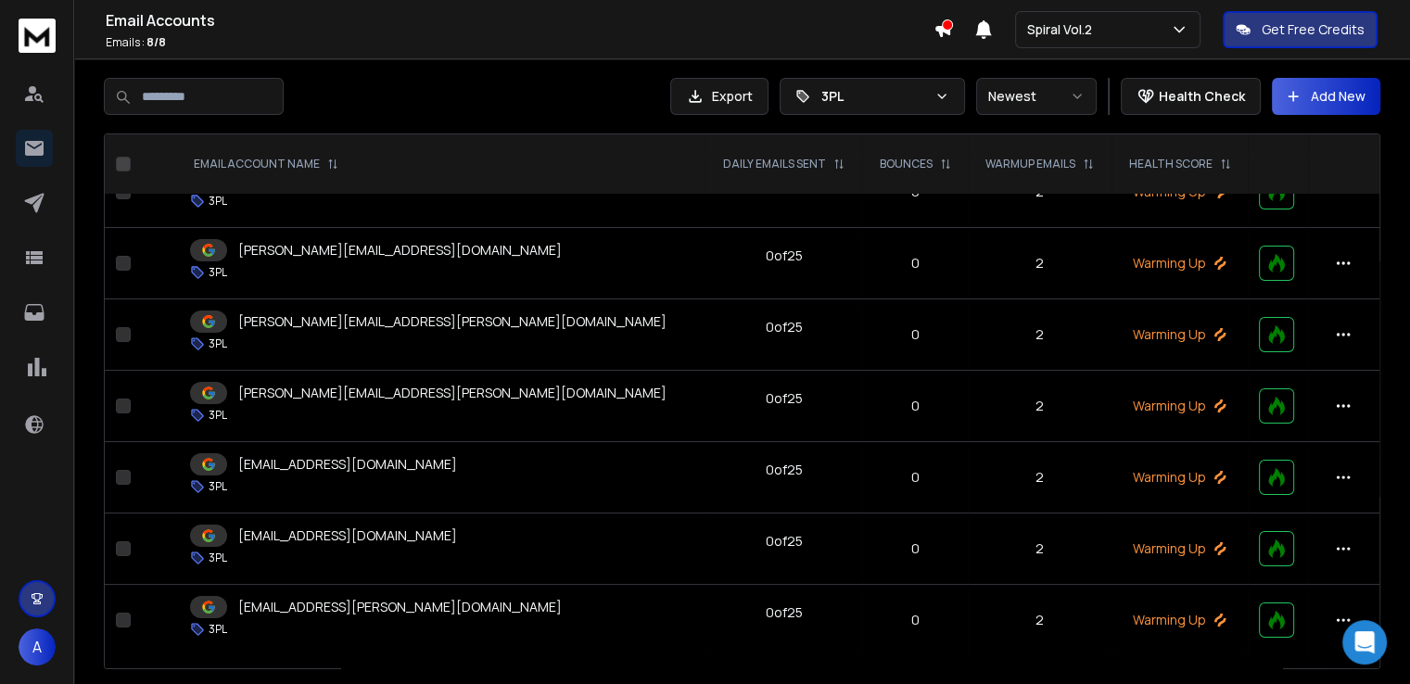
click at [824, 80] on div "3PL" at bounding box center [872, 96] width 185 height 37
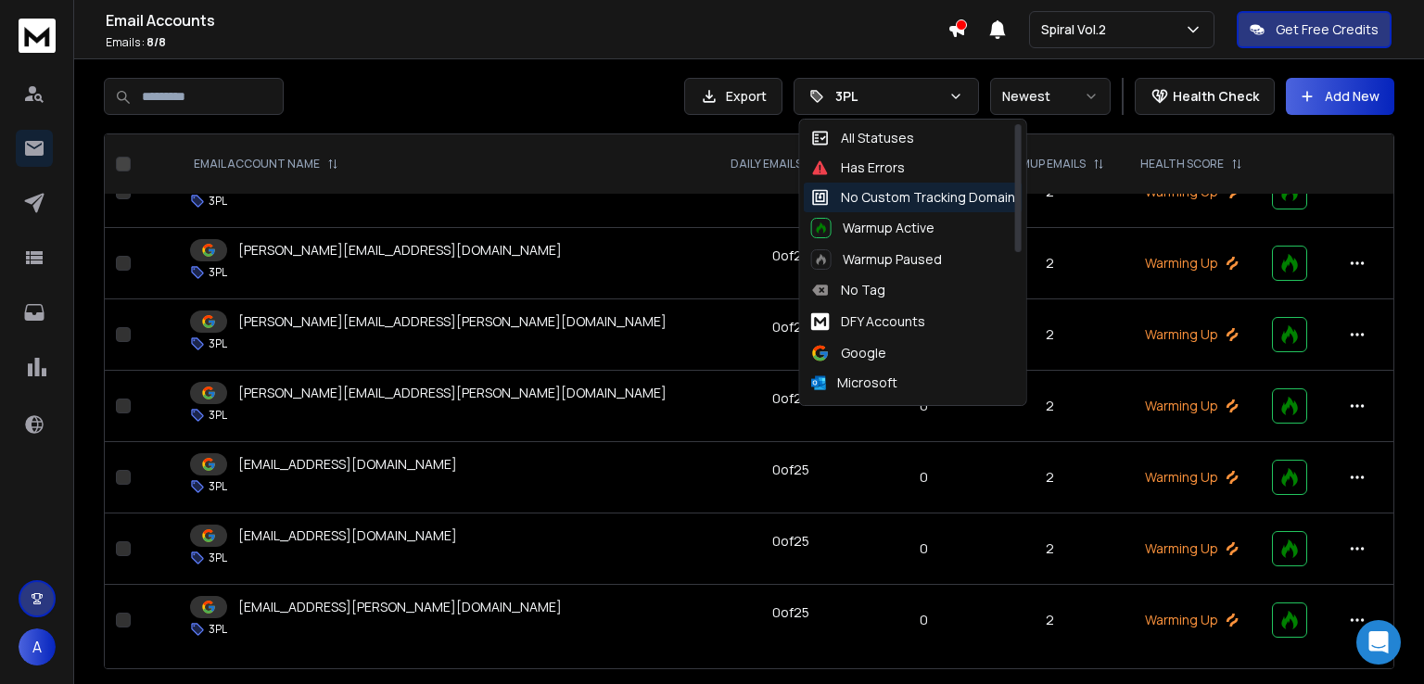
click at [457, 331] on td "jennifer.cordero@the3plfulfillments.com 3PL" at bounding box center [445, 334] width 533 height 71
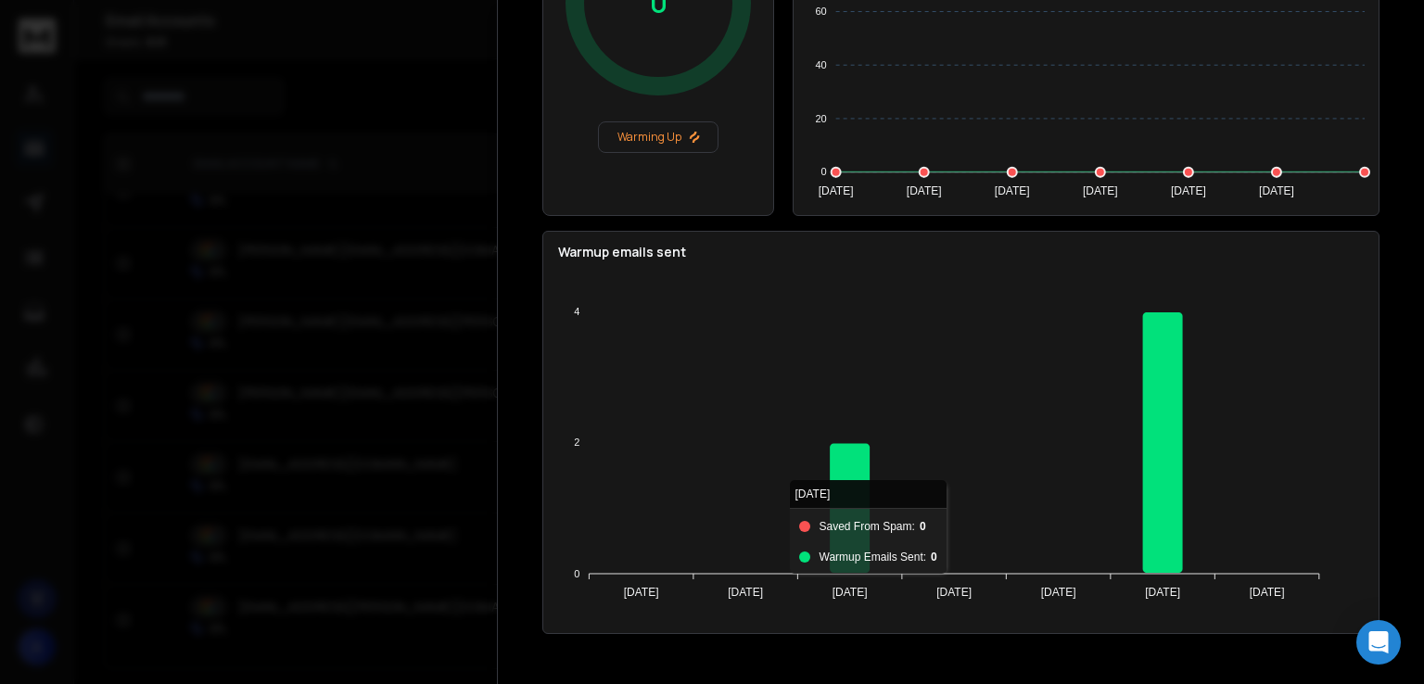
scroll to position [0, 0]
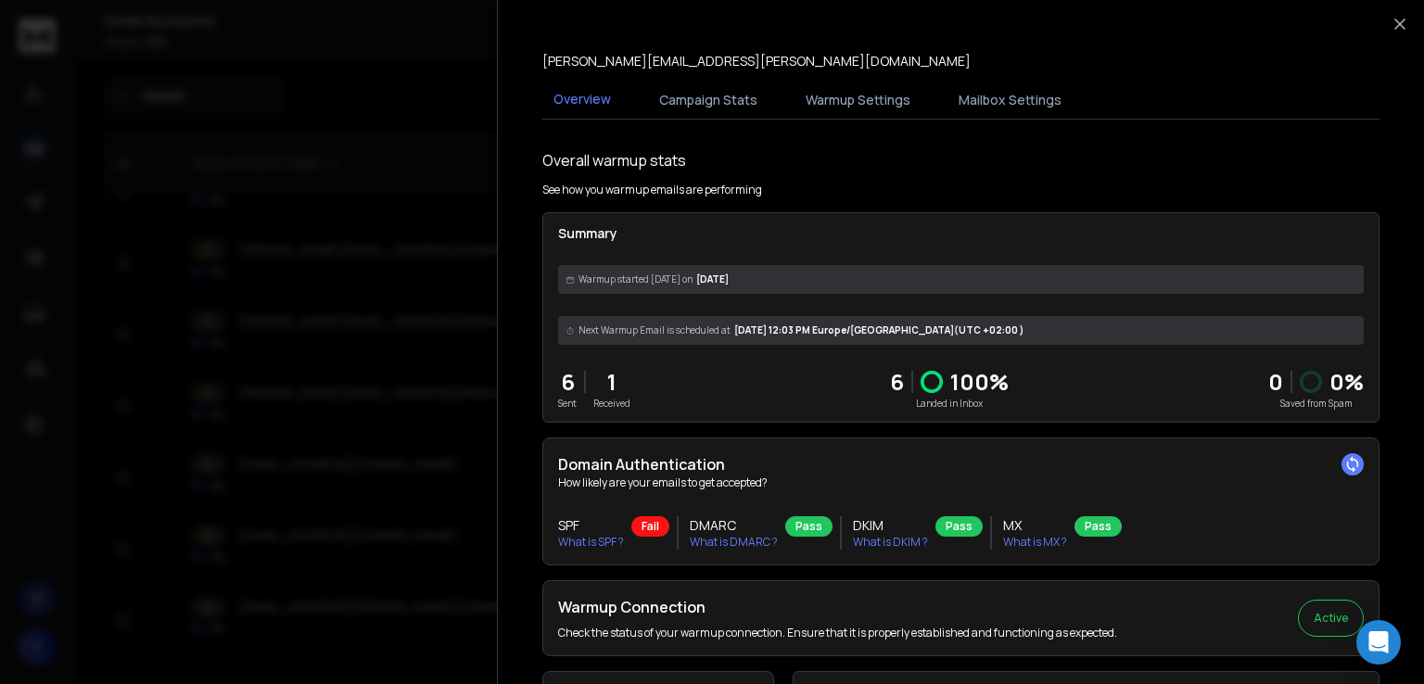
click at [405, 555] on div at bounding box center [712, 342] width 1424 height 684
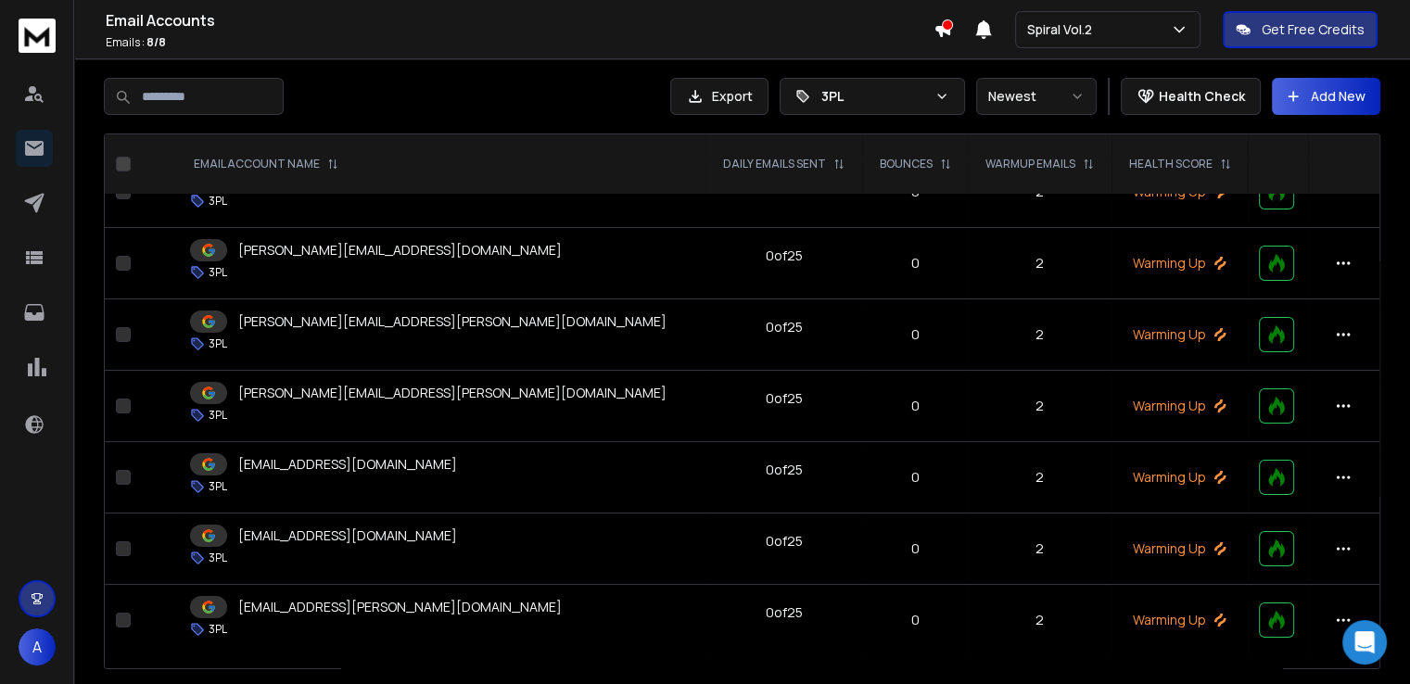
click at [820, 101] on div "3PL" at bounding box center [861, 96] width 132 height 19
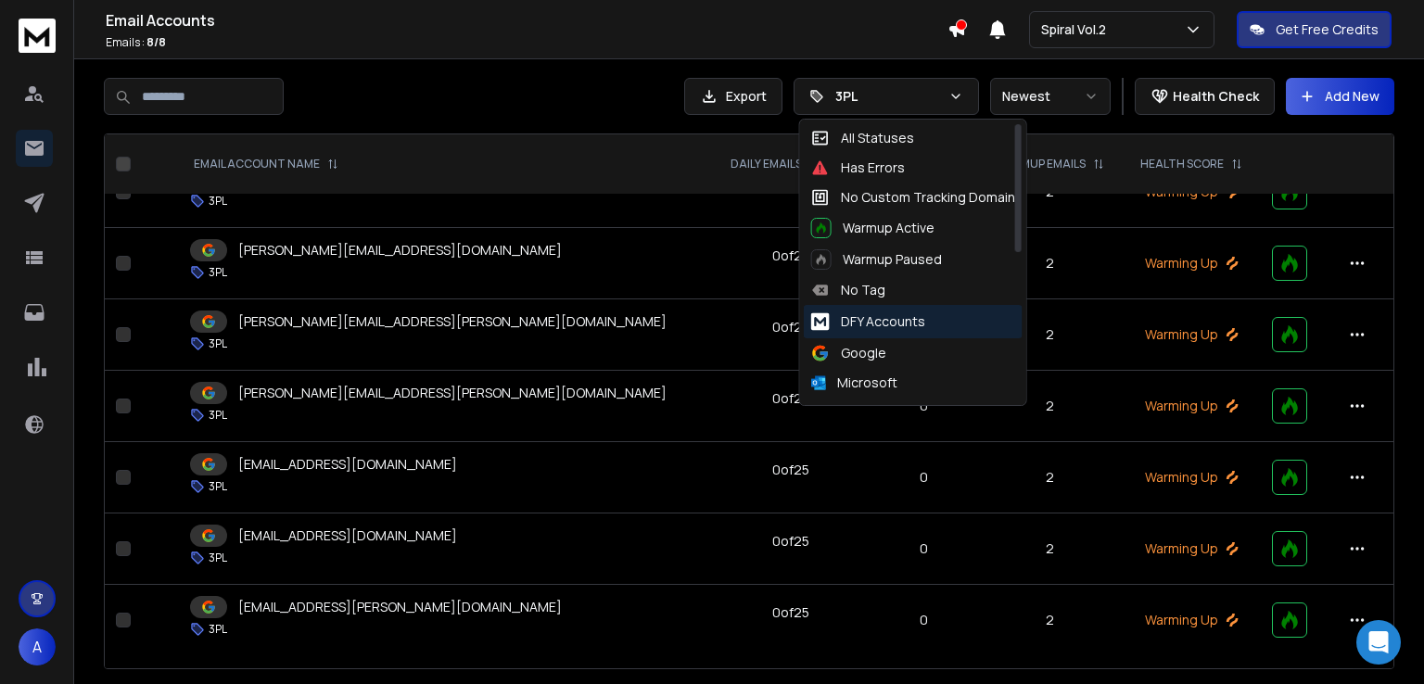
scroll to position [322, 0]
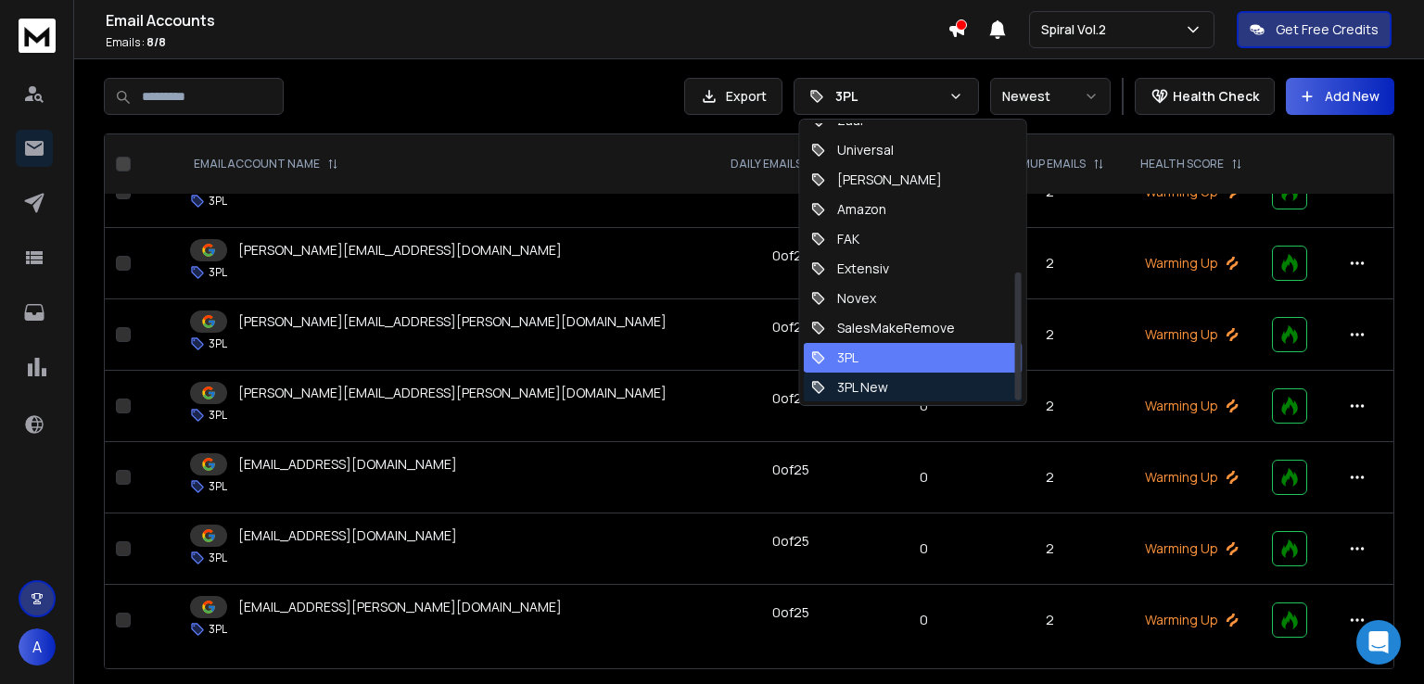
click at [883, 387] on div "3PL New" at bounding box center [849, 387] width 77 height 19
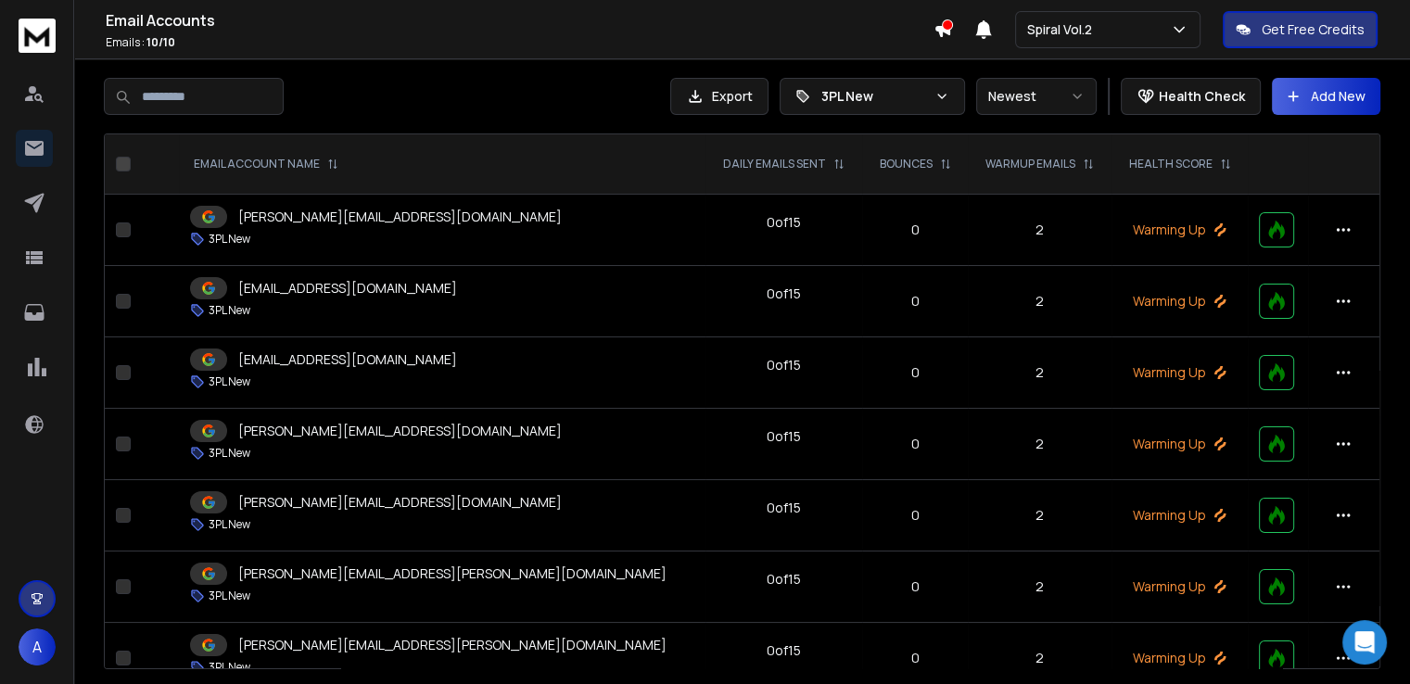
click at [512, 452] on div "3PL New" at bounding box center [442, 453] width 504 height 15
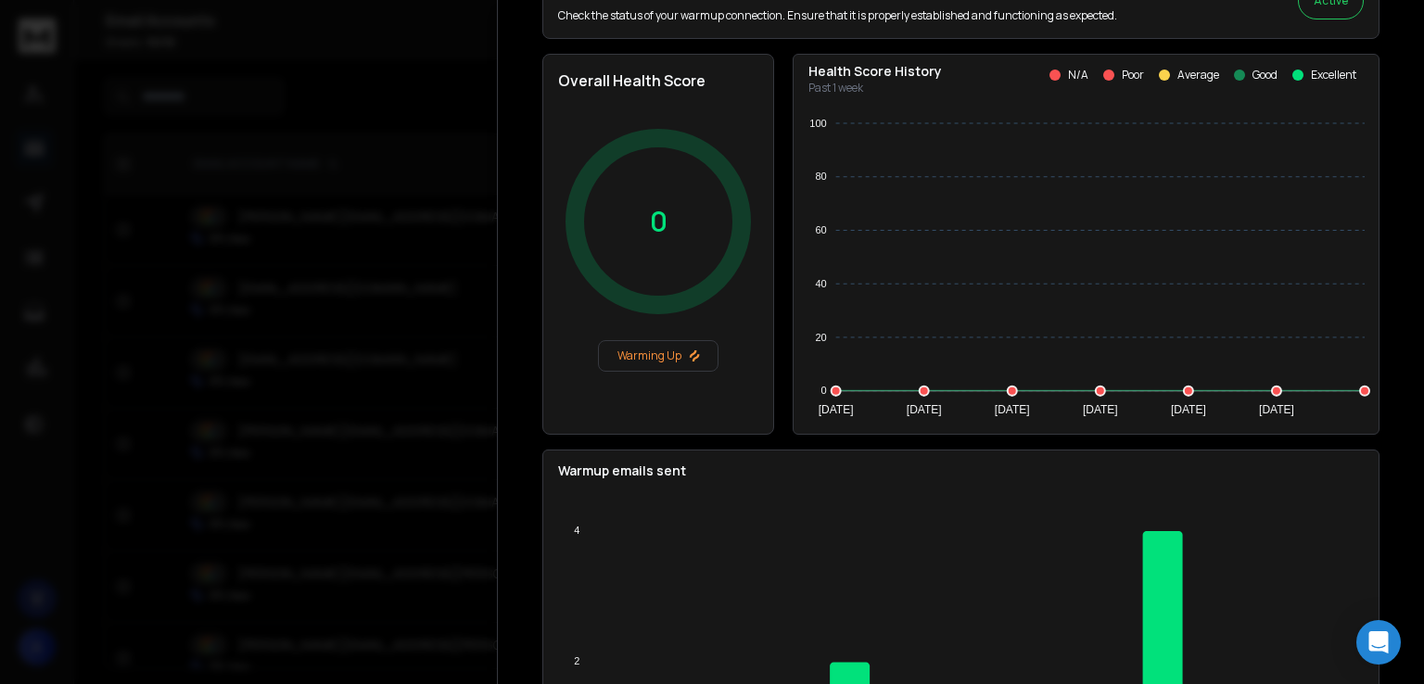
scroll to position [0, 0]
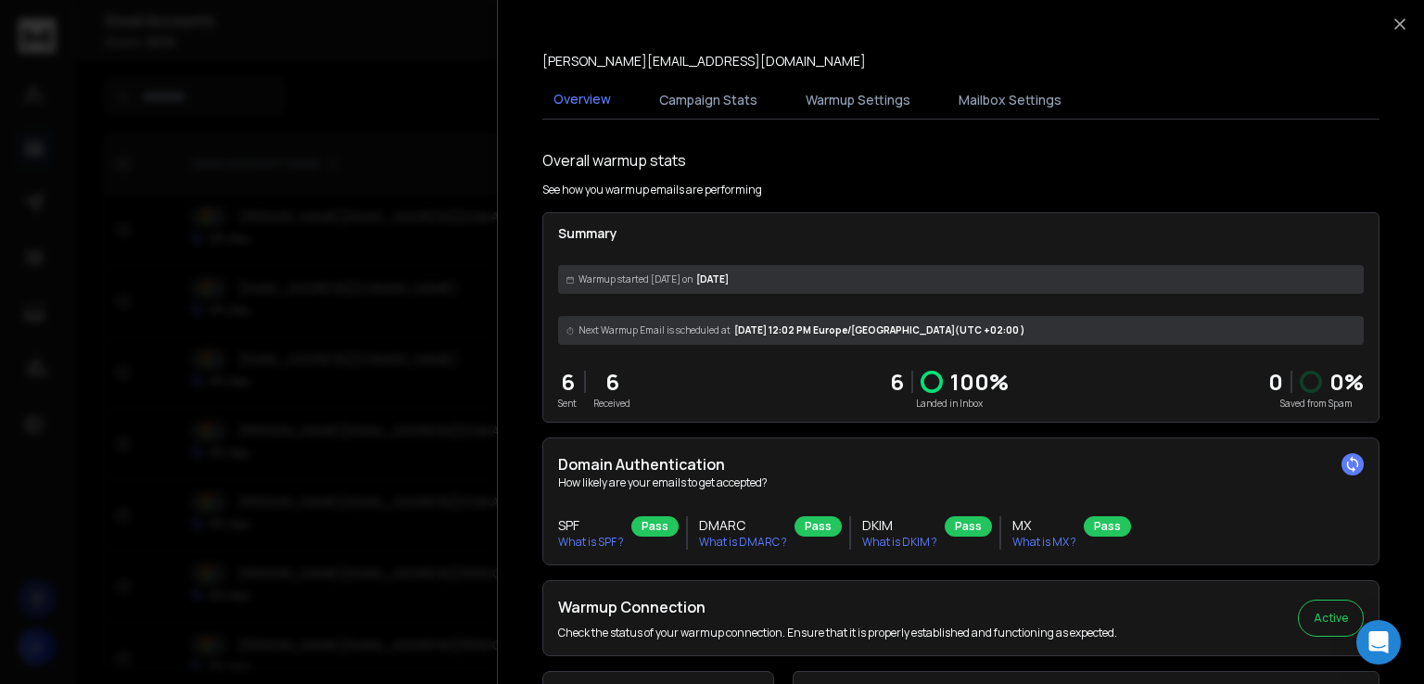
click at [675, 101] on button "Campaign Stats" at bounding box center [708, 100] width 121 height 41
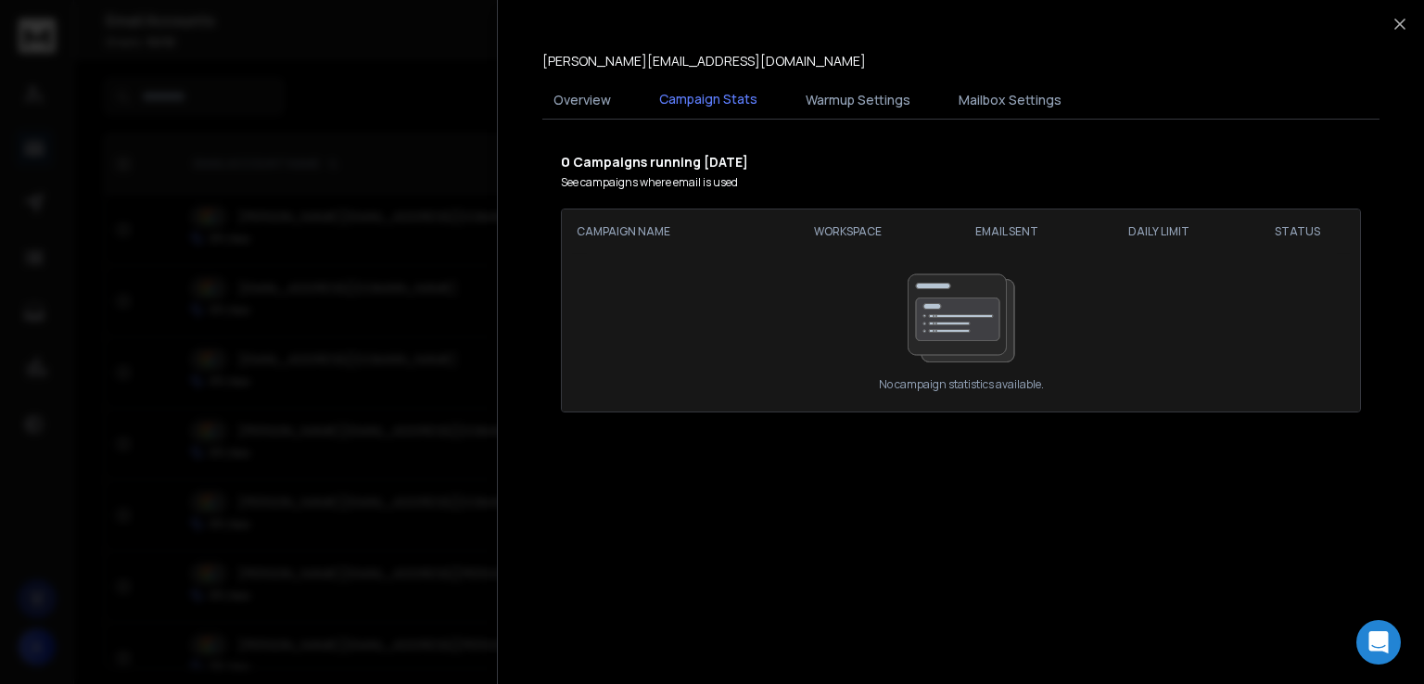
click at [835, 97] on button "Warmup Settings" at bounding box center [858, 100] width 127 height 41
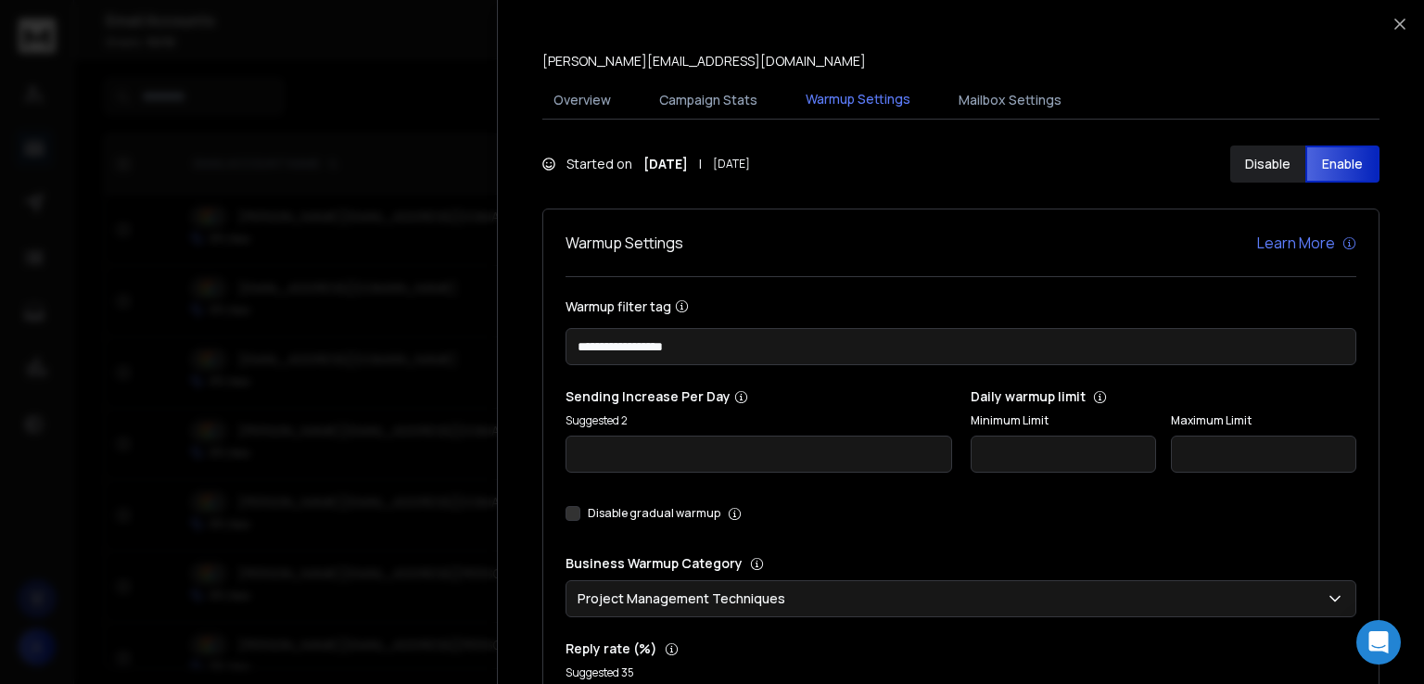
click at [979, 90] on button "Mailbox Settings" at bounding box center [1010, 100] width 125 height 41
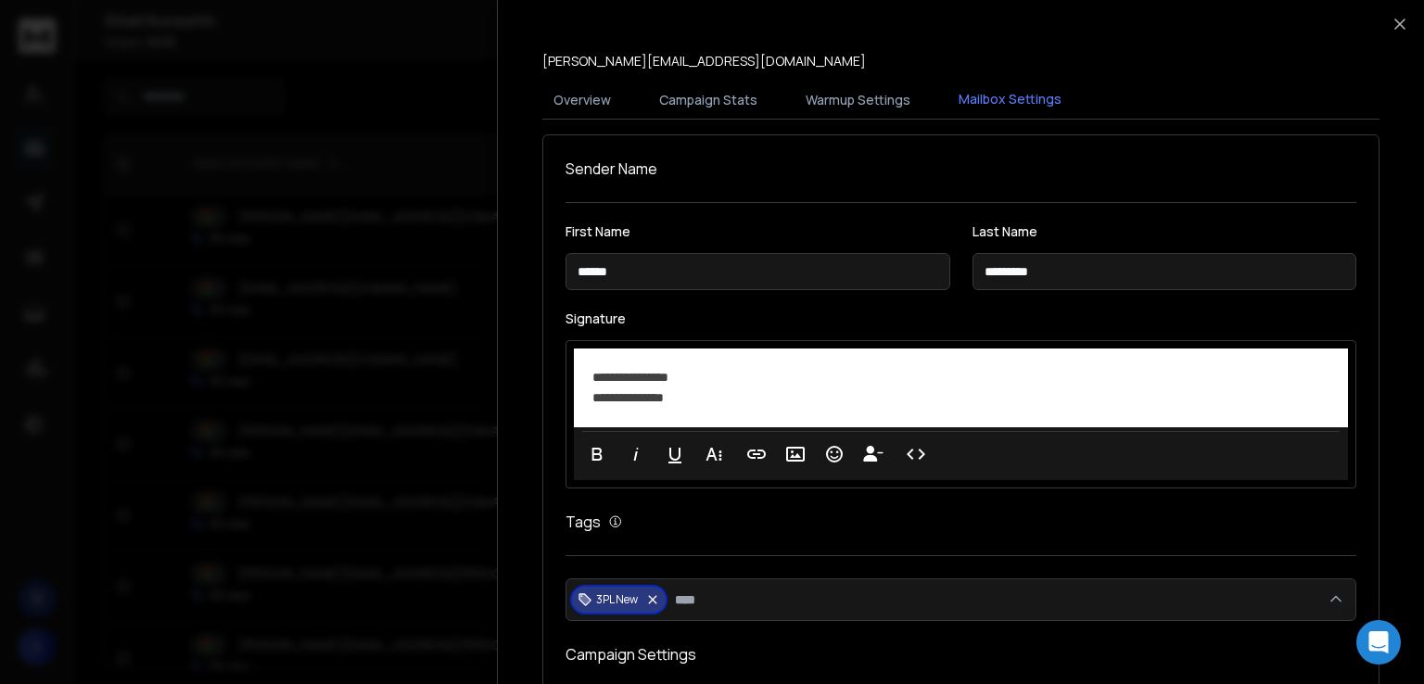
scroll to position [746, 0]
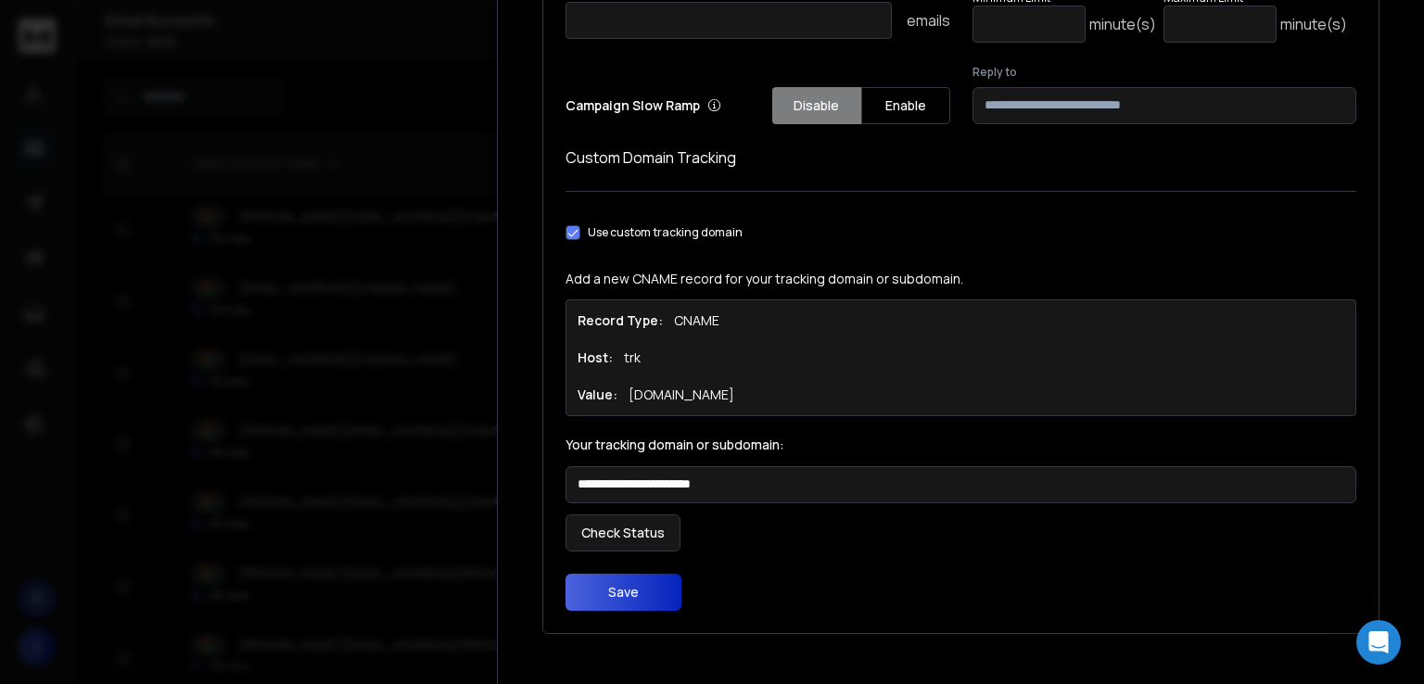
click at [323, 119] on div at bounding box center [712, 342] width 1424 height 684
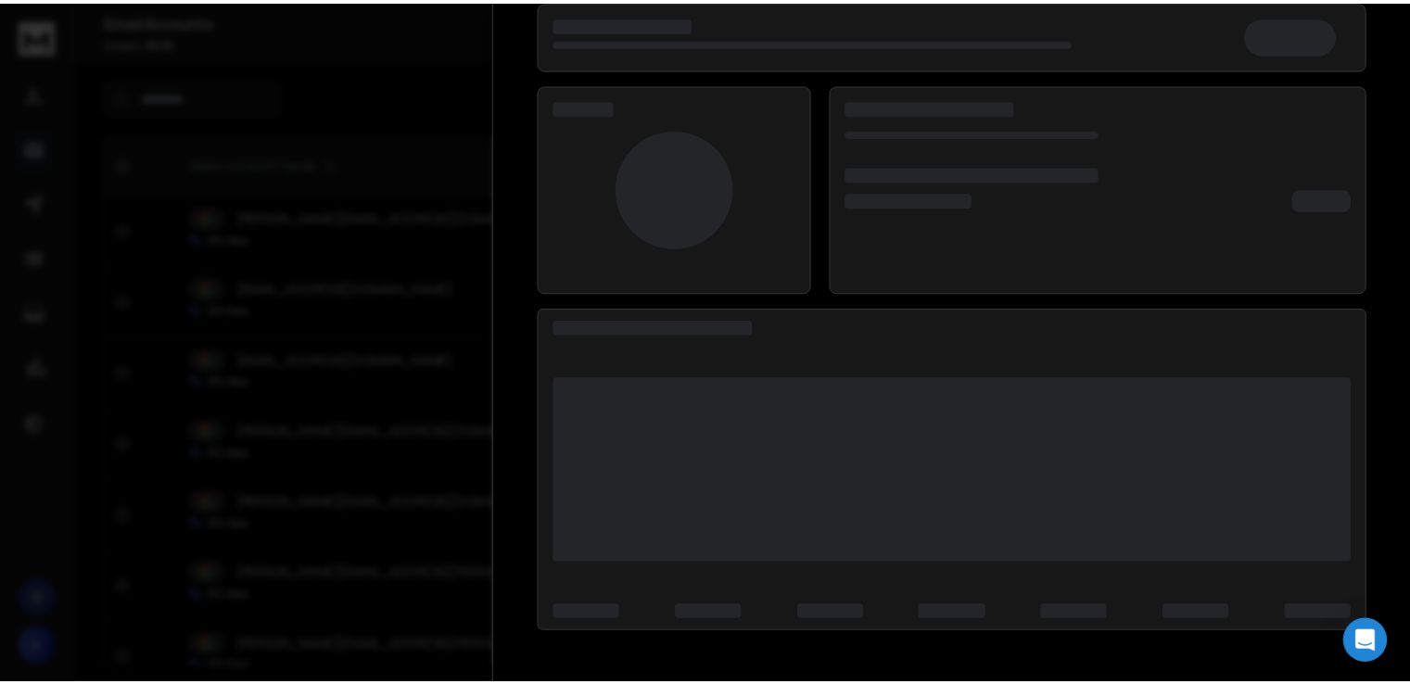
scroll to position [277, 0]
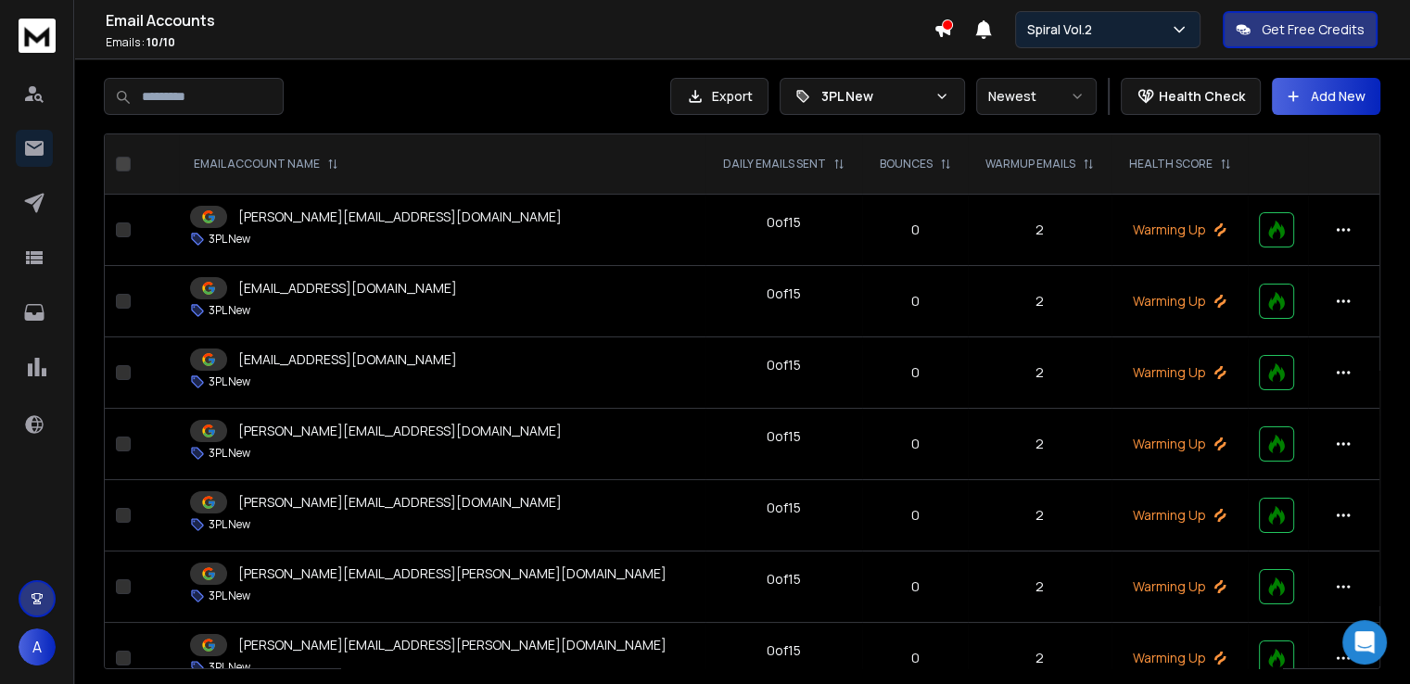
click at [1177, 13] on button "Spiral Vol.2" at bounding box center [1107, 29] width 185 height 37
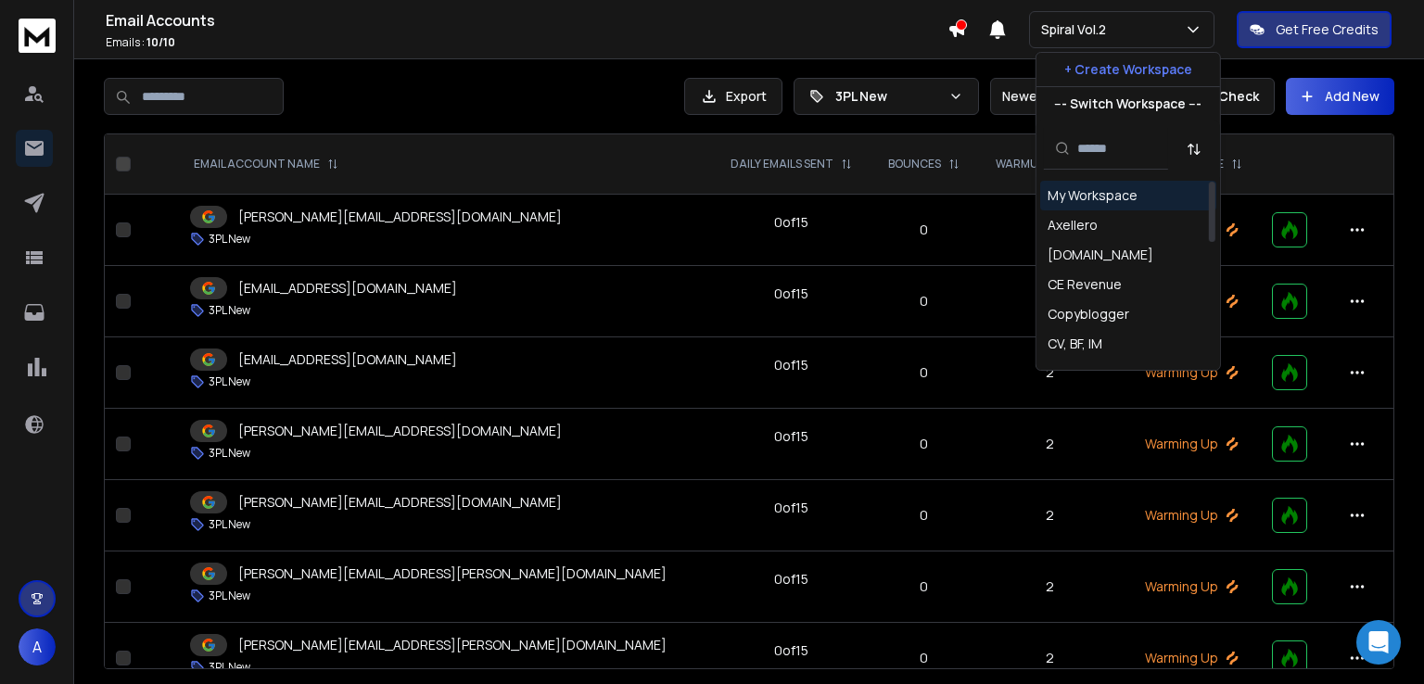
click at [1153, 195] on div "My Workspace" at bounding box center [1128, 196] width 176 height 30
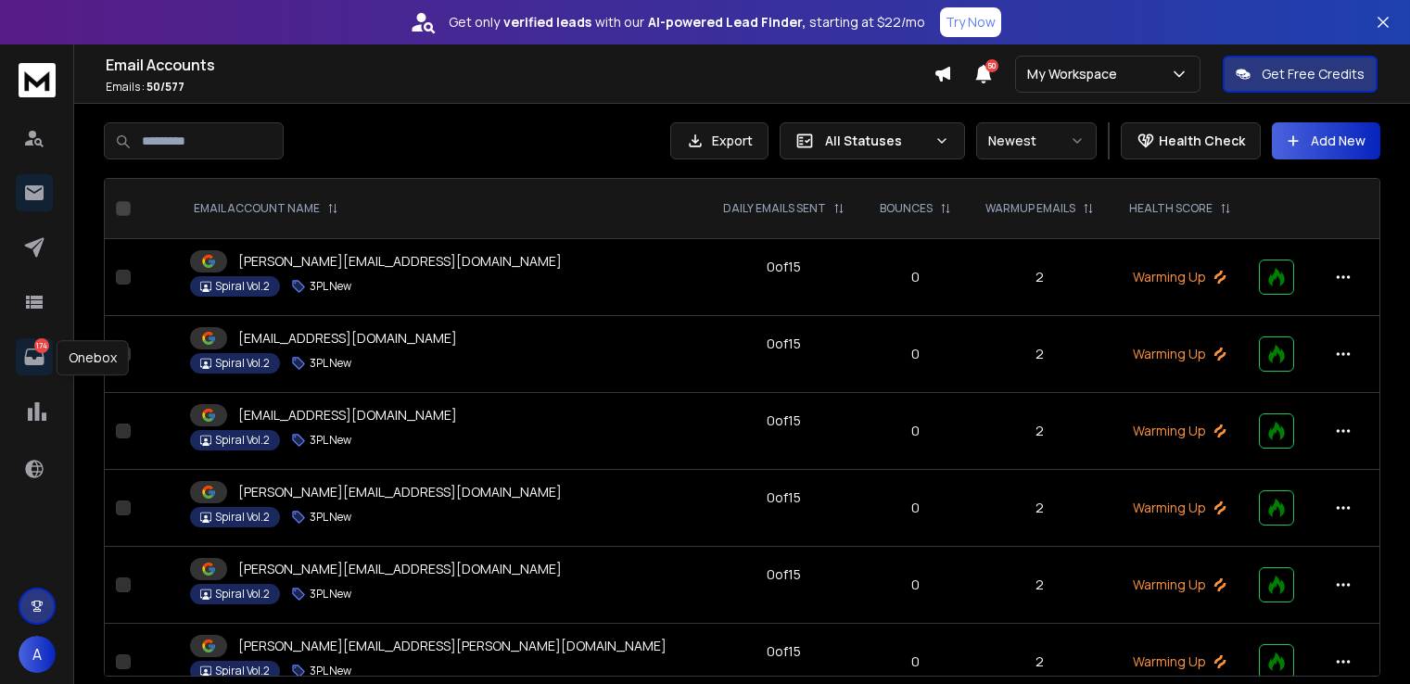
click at [39, 350] on p "174" at bounding box center [41, 345] width 15 height 15
click at [39, 350] on icon at bounding box center [34, 357] width 22 height 22
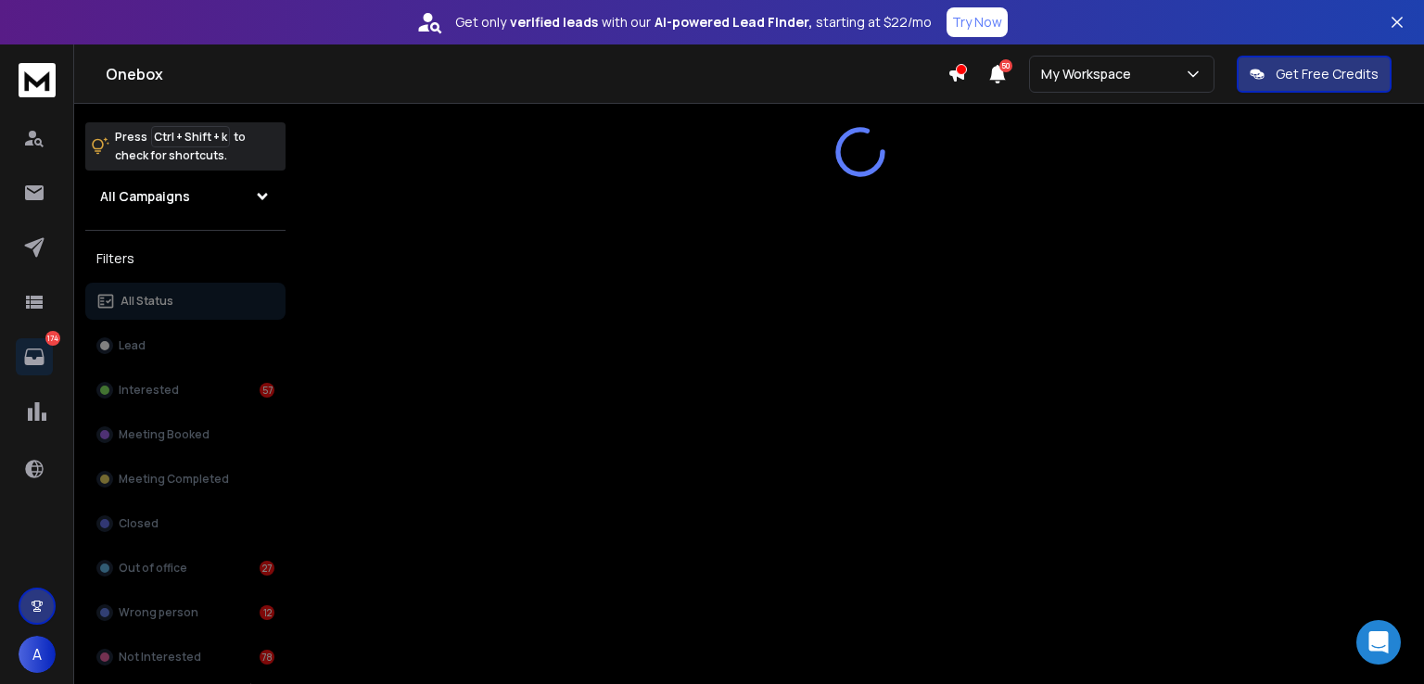
click at [1404, 19] on icon at bounding box center [1397, 22] width 17 height 17
